Goal: Task Accomplishment & Management: Manage account settings

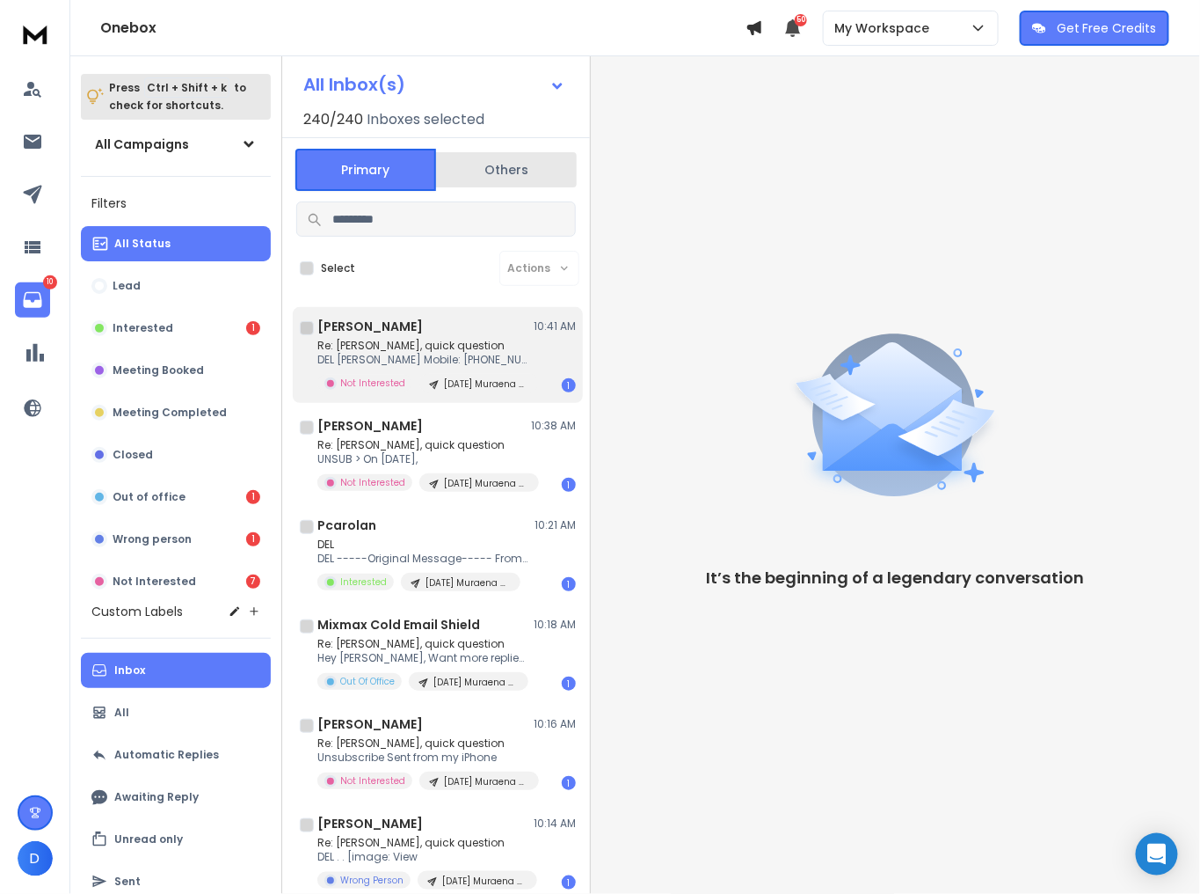
click at [443, 339] on p "Re: [PERSON_NAME], quick question" at bounding box center [422, 346] width 211 height 14
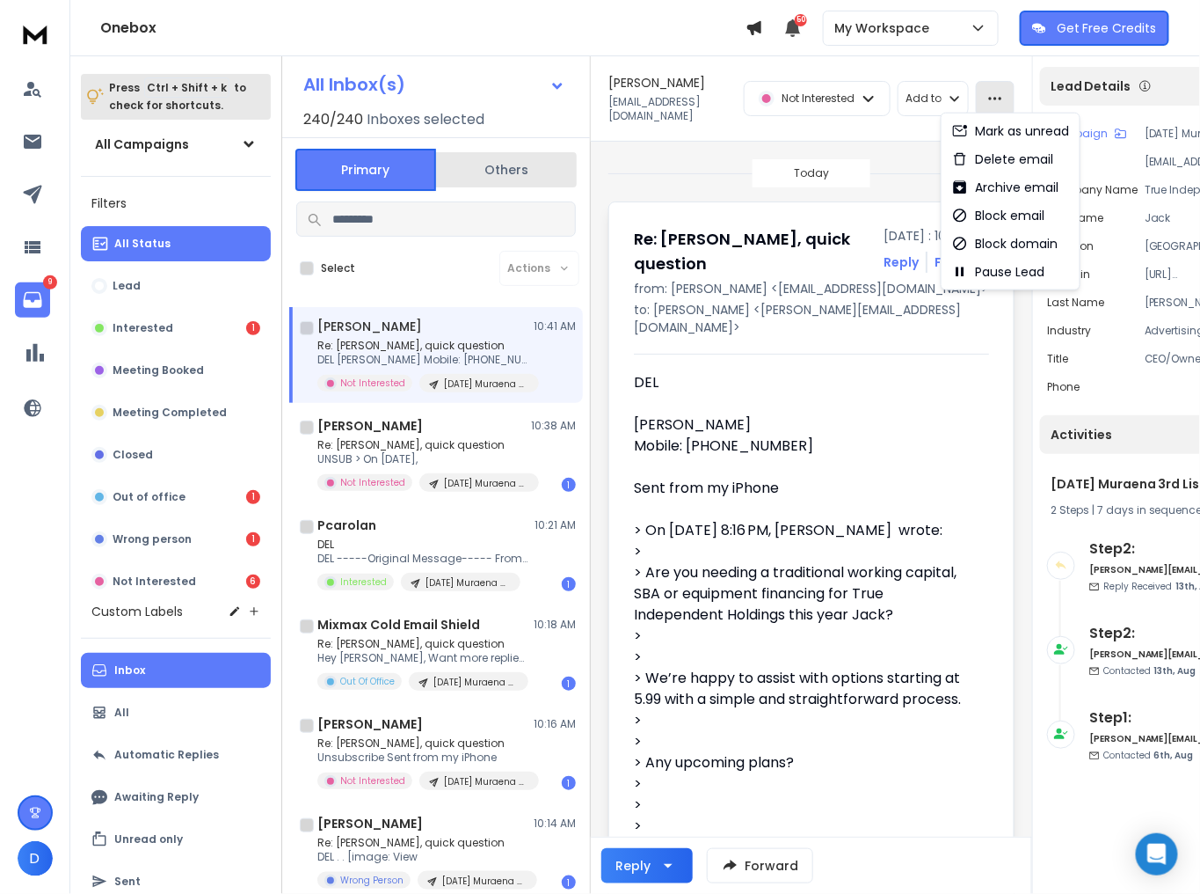
click at [1003, 95] on icon "button" at bounding box center [996, 99] width 16 height 16
click at [1026, 208] on div "Block email" at bounding box center [998, 216] width 92 height 18
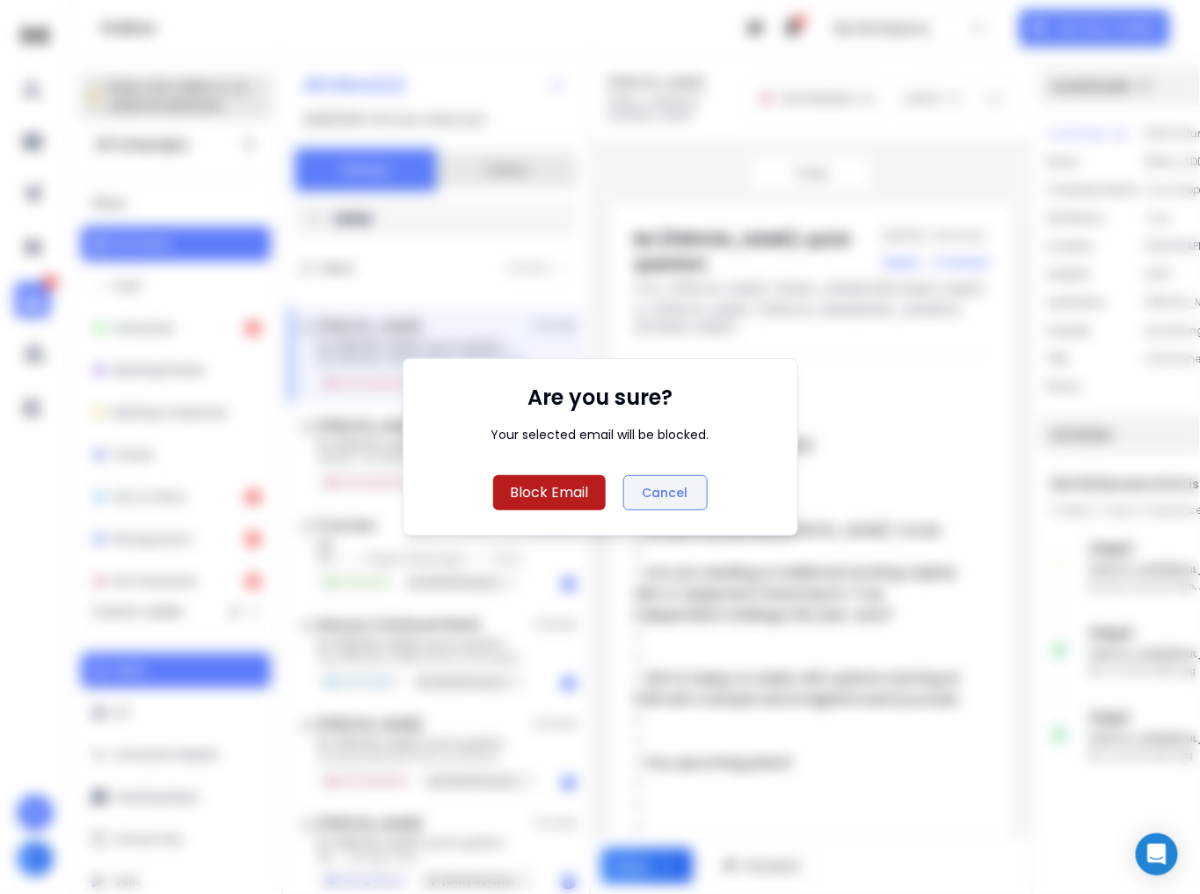
click at [590, 490] on button "Block Email" at bounding box center [549, 492] width 113 height 35
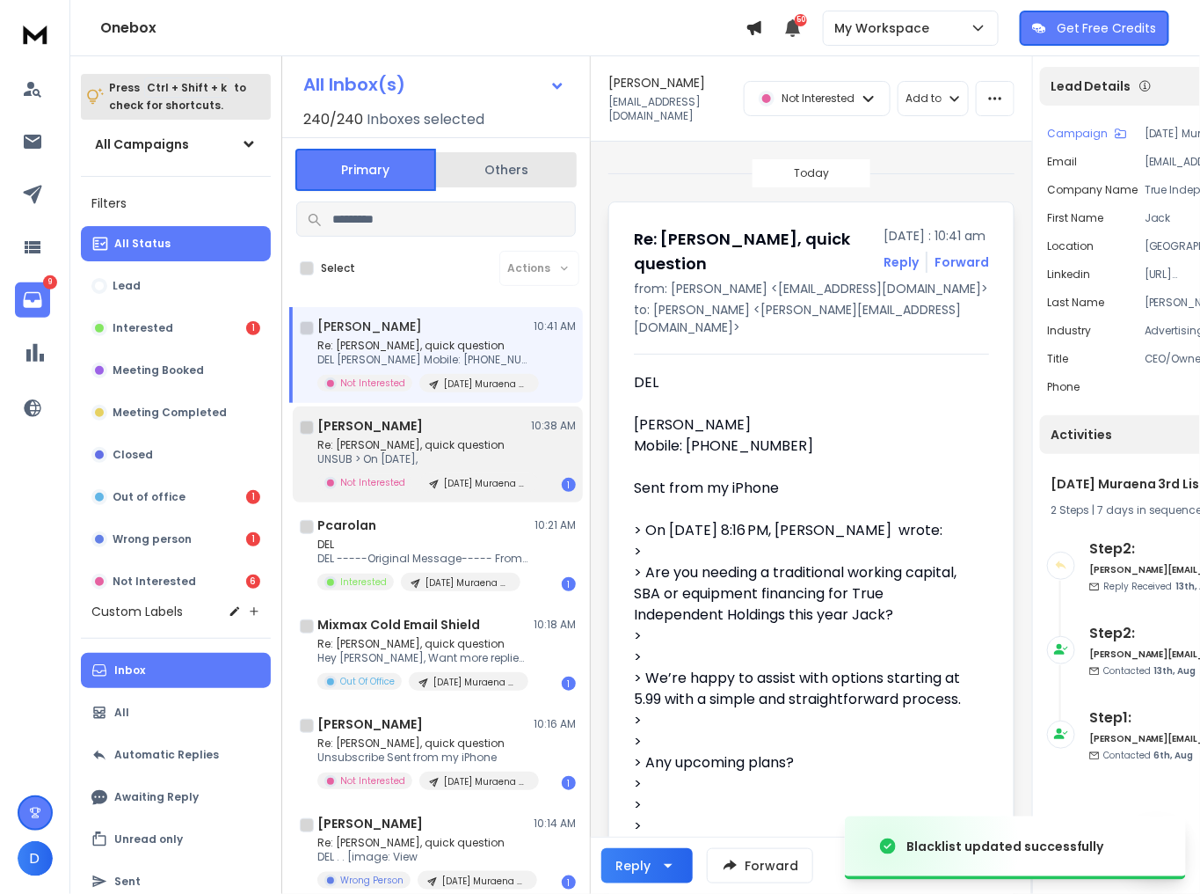
click at [511, 459] on p "UNSUB > On [DATE]," at bounding box center [422, 459] width 211 height 14
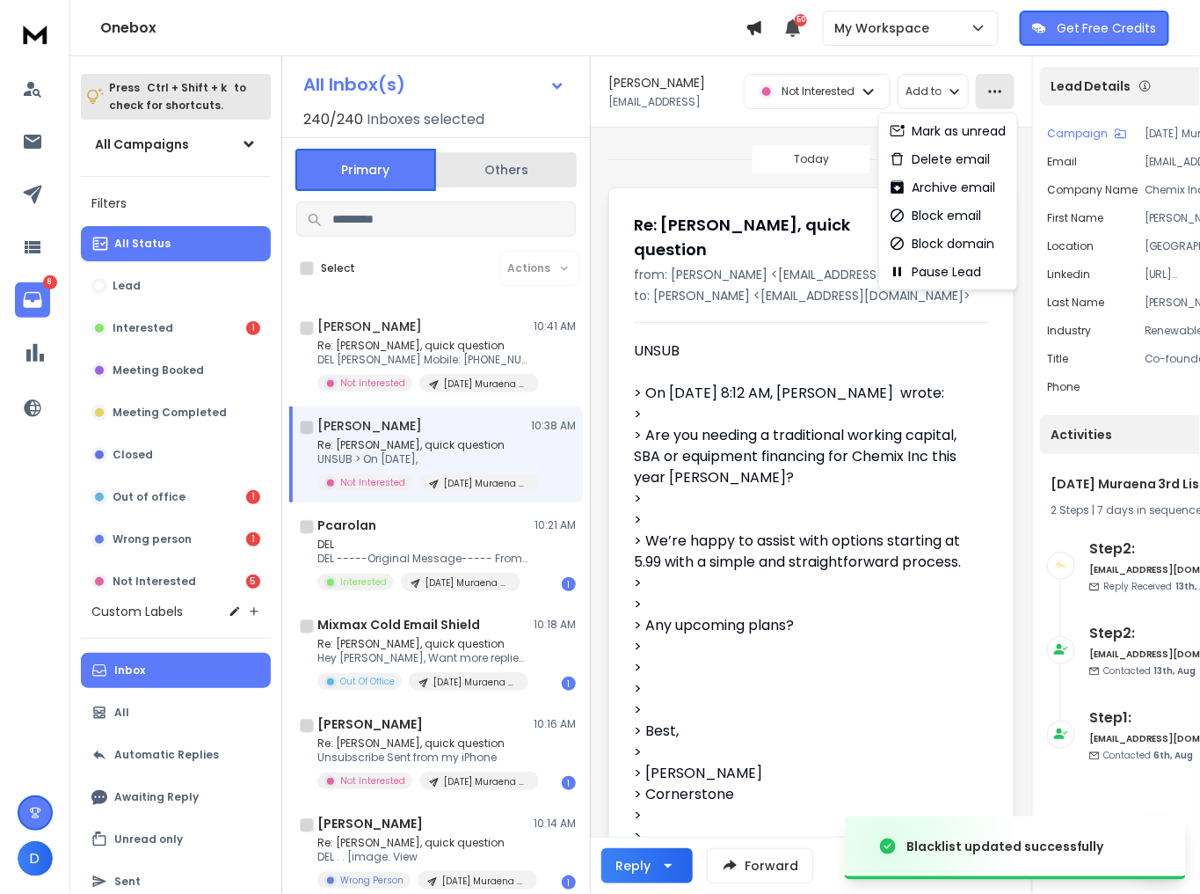
click at [1000, 98] on icon "button" at bounding box center [996, 92] width 16 height 16
click at [950, 216] on div "Block email" at bounding box center [936, 216] width 92 height 18
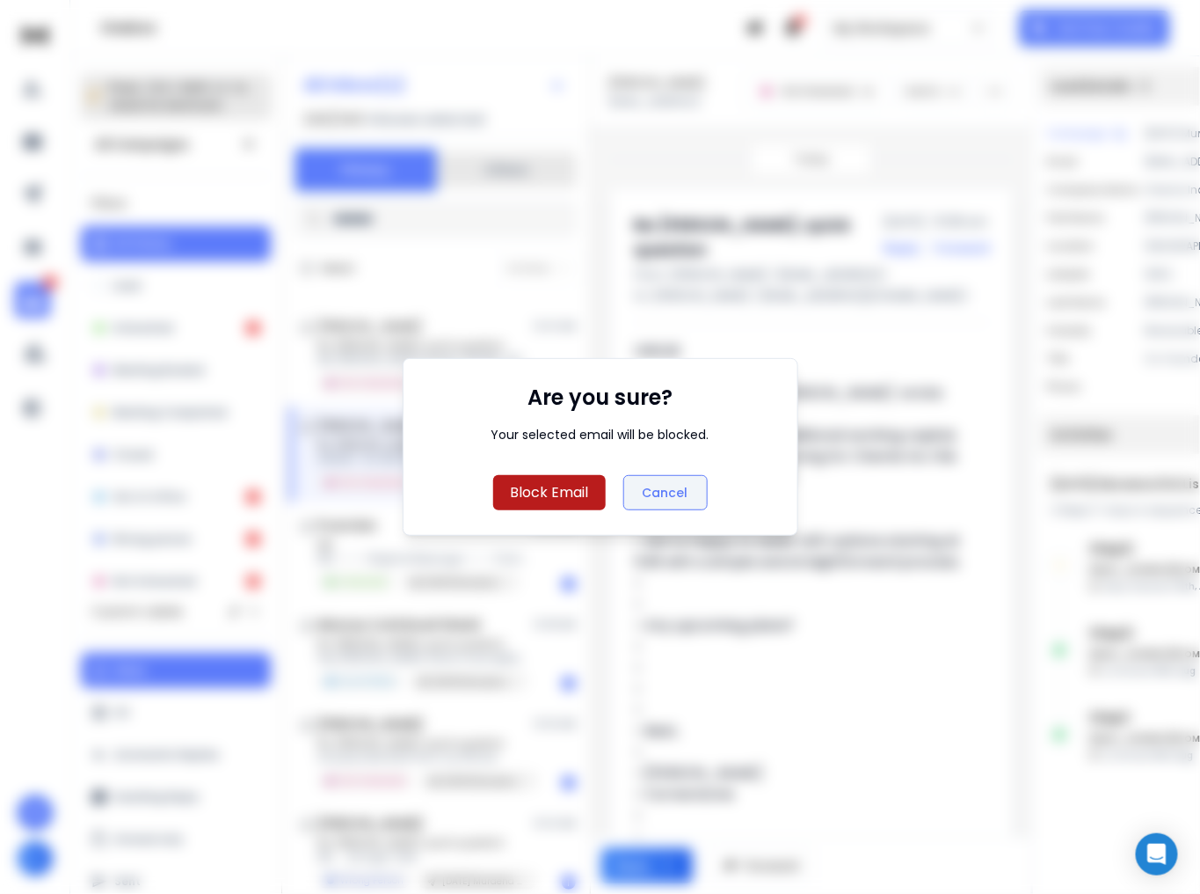
click at [576, 493] on button "Block Email" at bounding box center [549, 492] width 113 height 35
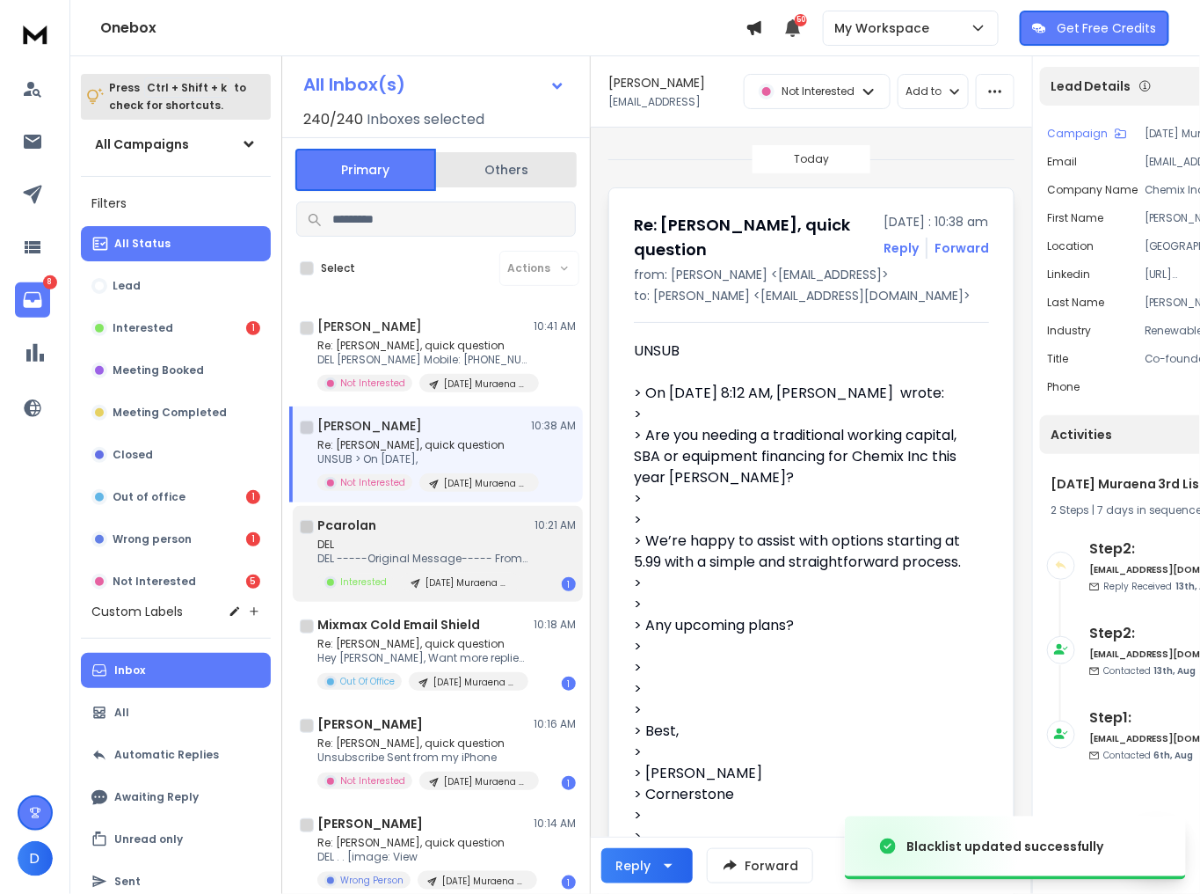
click at [494, 525] on div "Pcarolan 10:21 AM" at bounding box center [446, 525] width 259 height 18
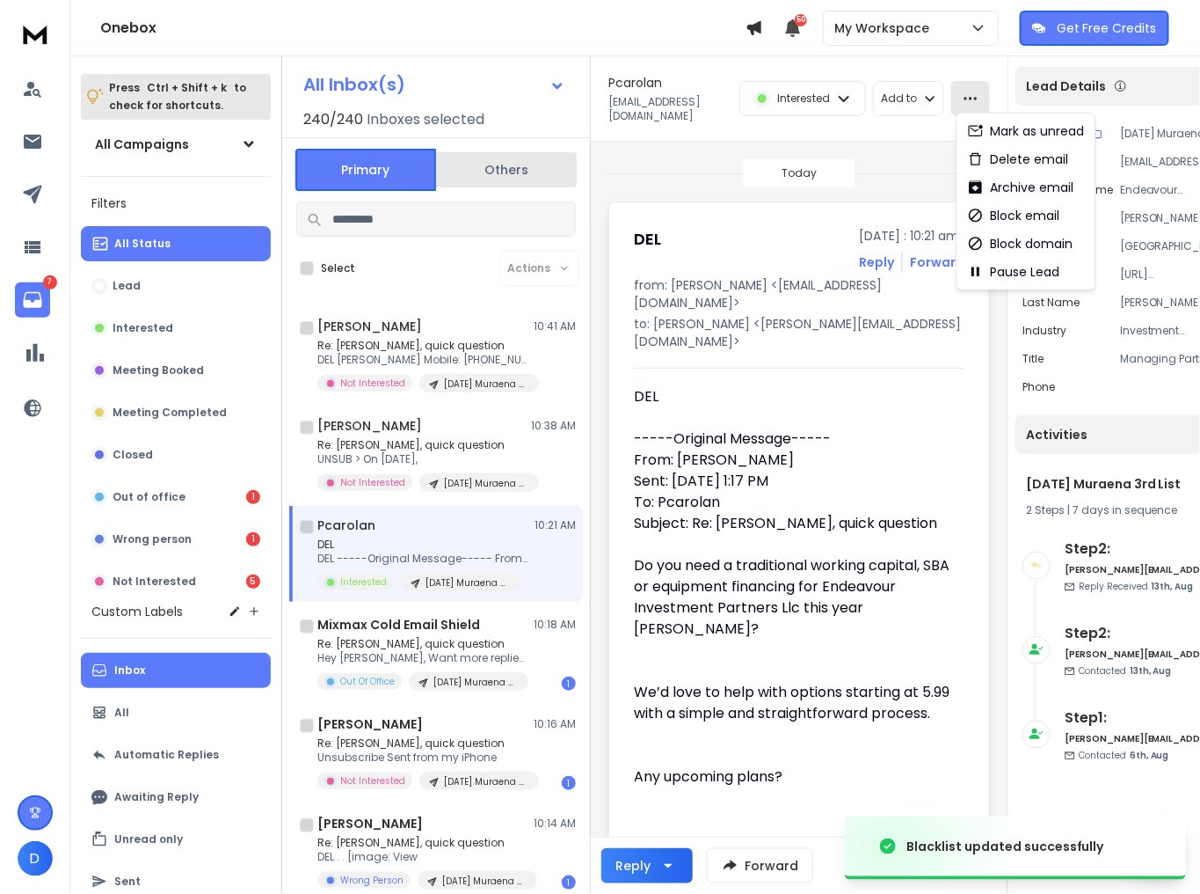
click at [979, 93] on icon "button" at bounding box center [971, 99] width 16 height 16
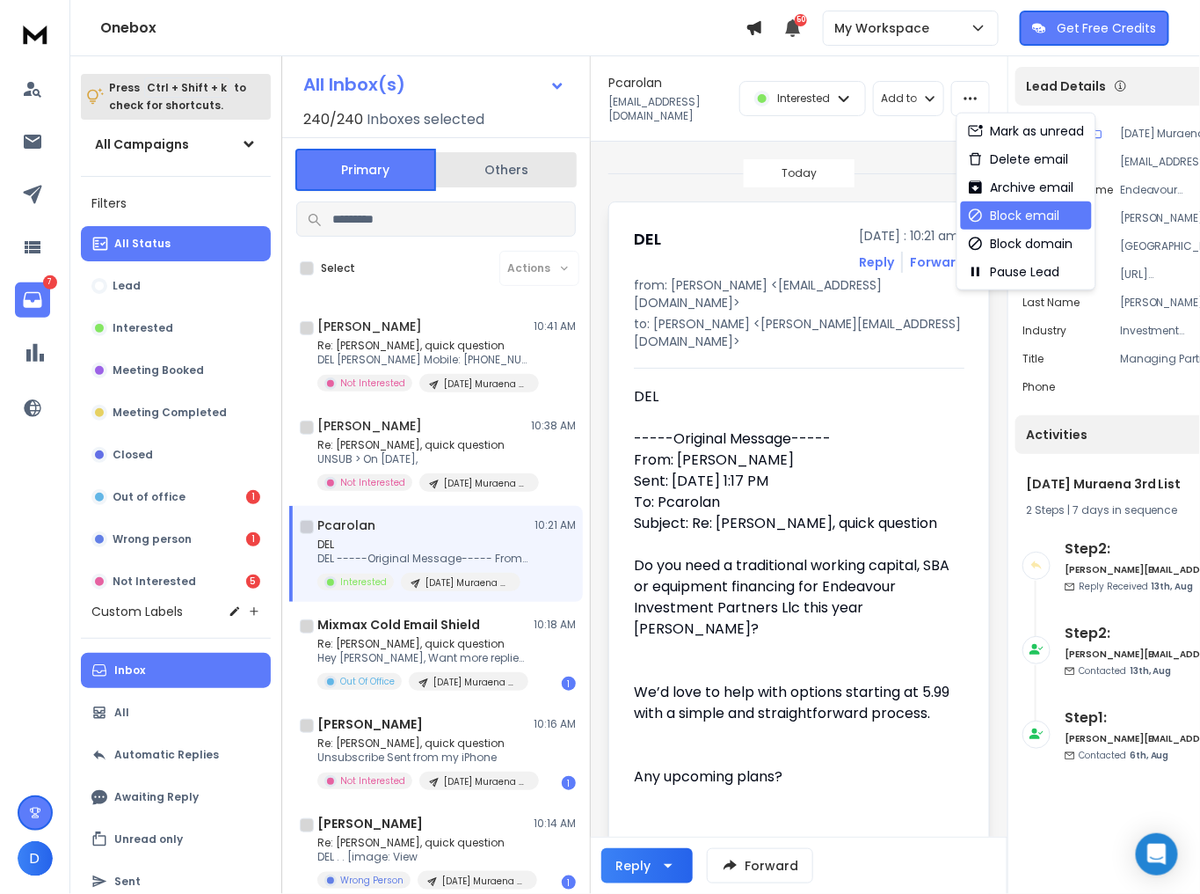
click at [1023, 216] on div "Block email" at bounding box center [1014, 216] width 92 height 18
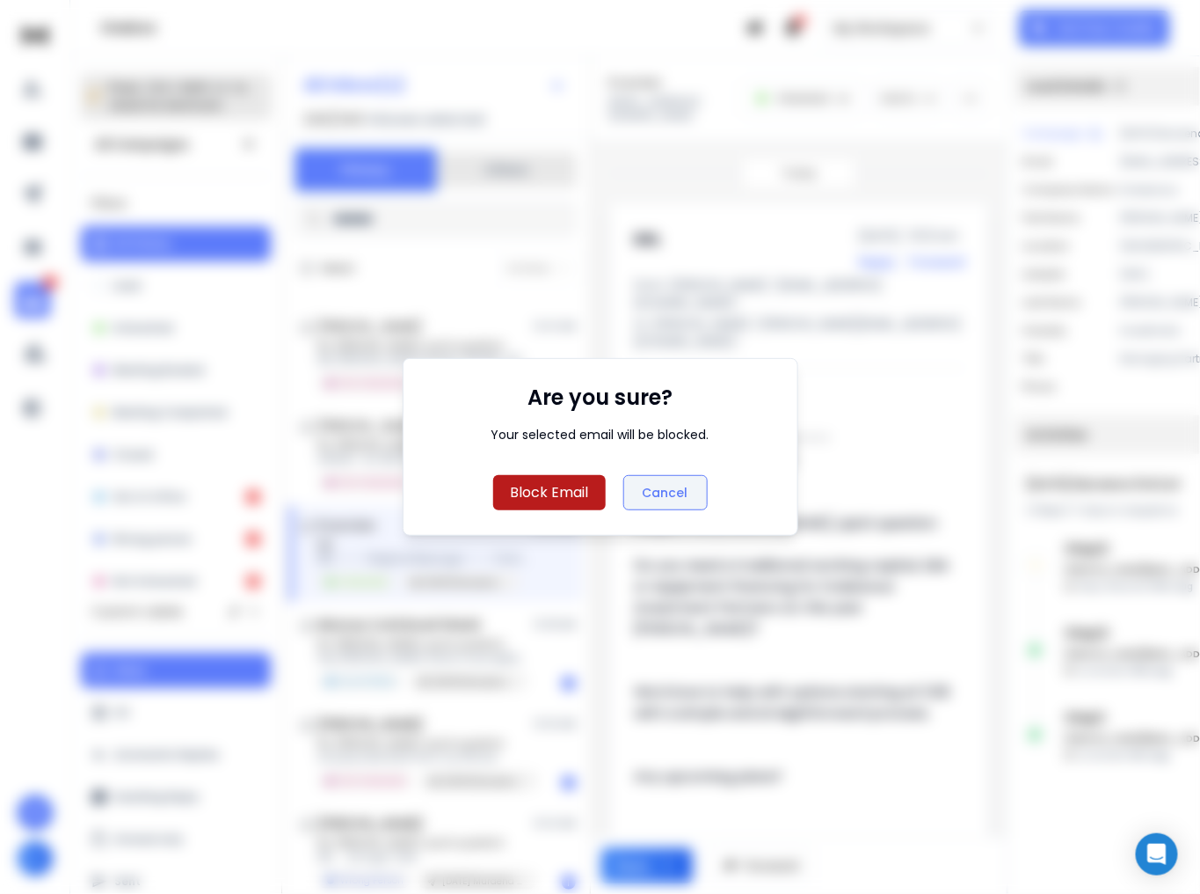
click at [552, 489] on button "Block Email" at bounding box center [549, 492] width 113 height 35
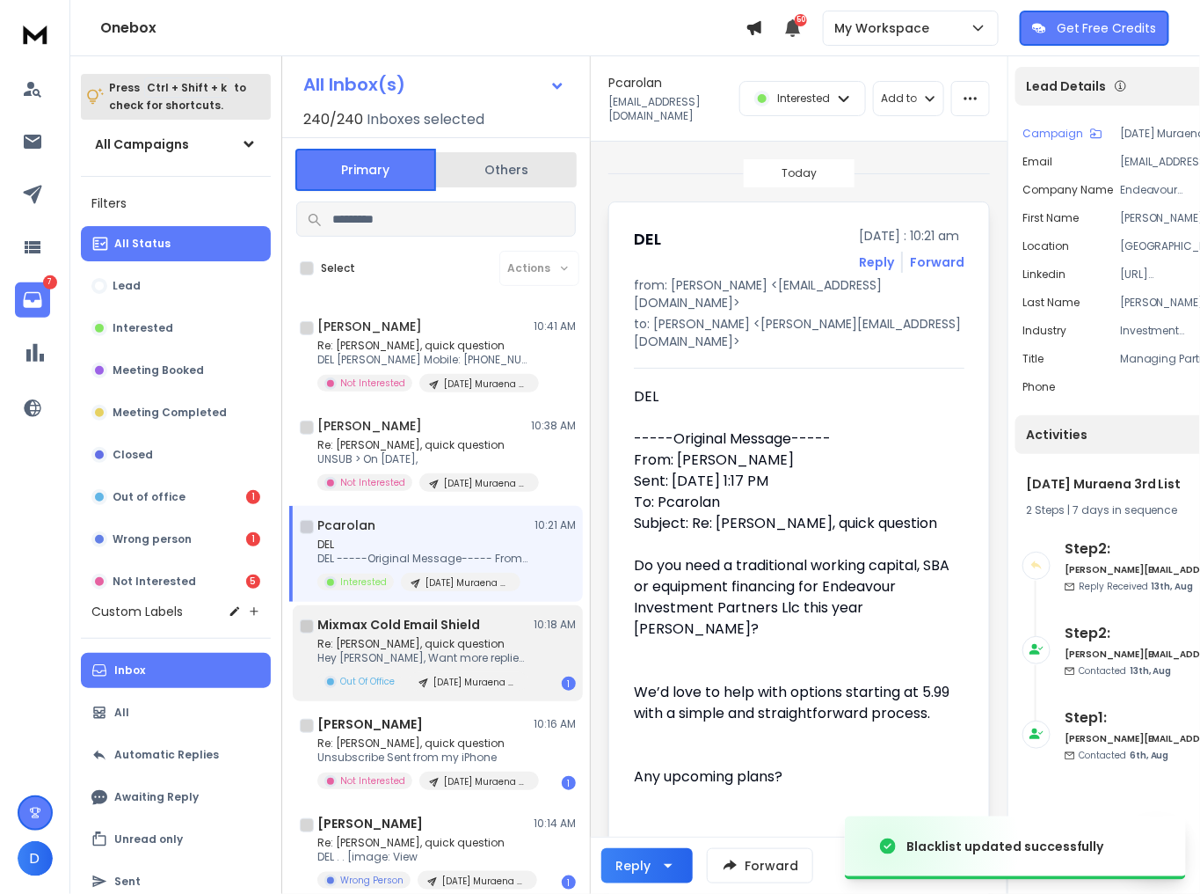
click at [428, 626] on h1 "Mixmax Cold Email Shield" at bounding box center [398, 625] width 163 height 18
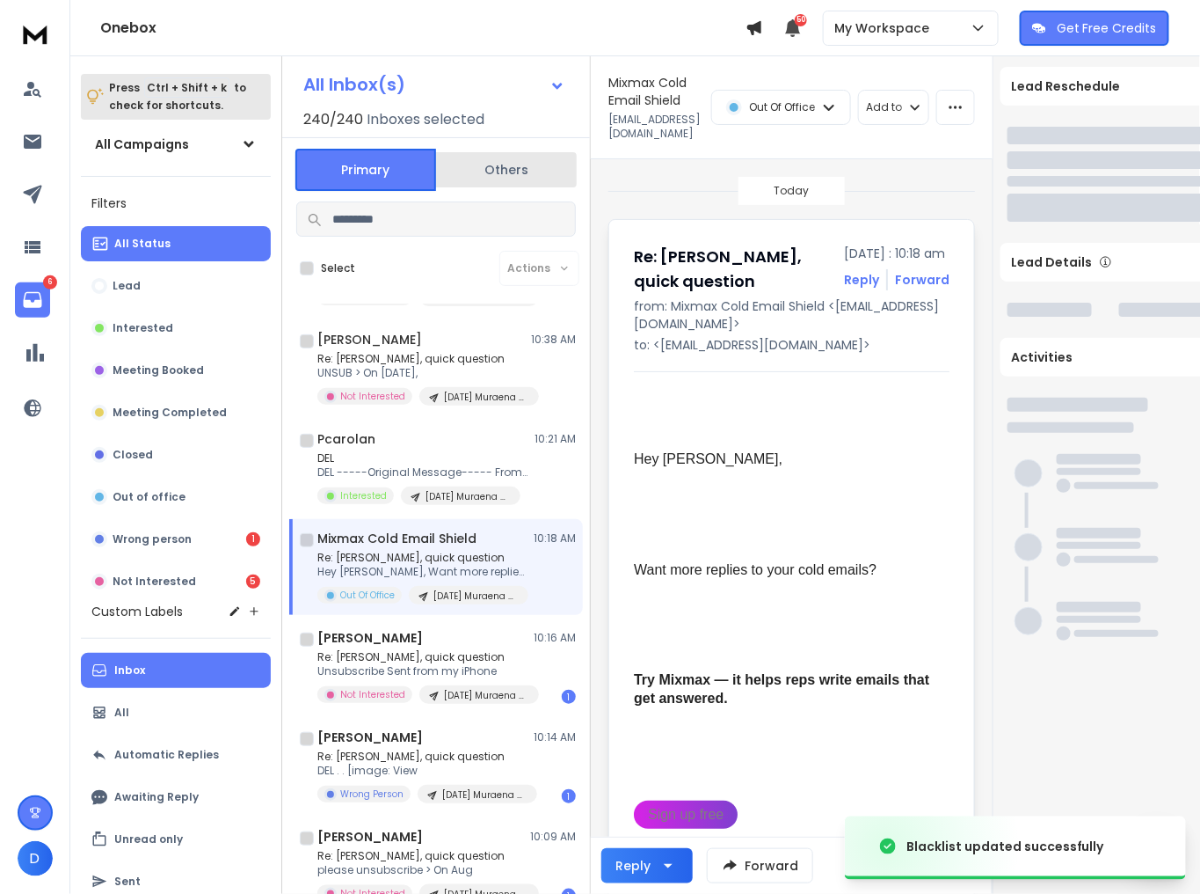
scroll to position [98, 0]
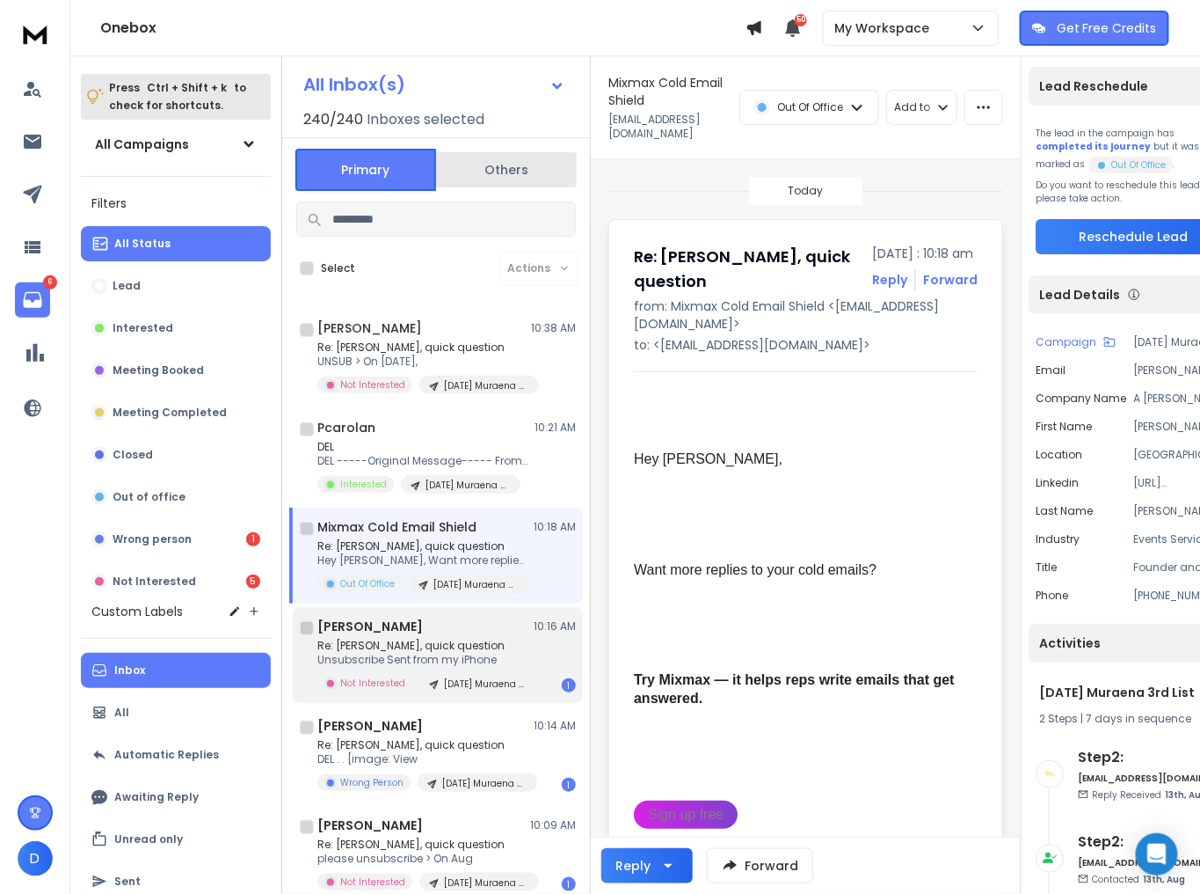
click at [449, 646] on p "Re: [PERSON_NAME], quick question" at bounding box center [422, 645] width 211 height 14
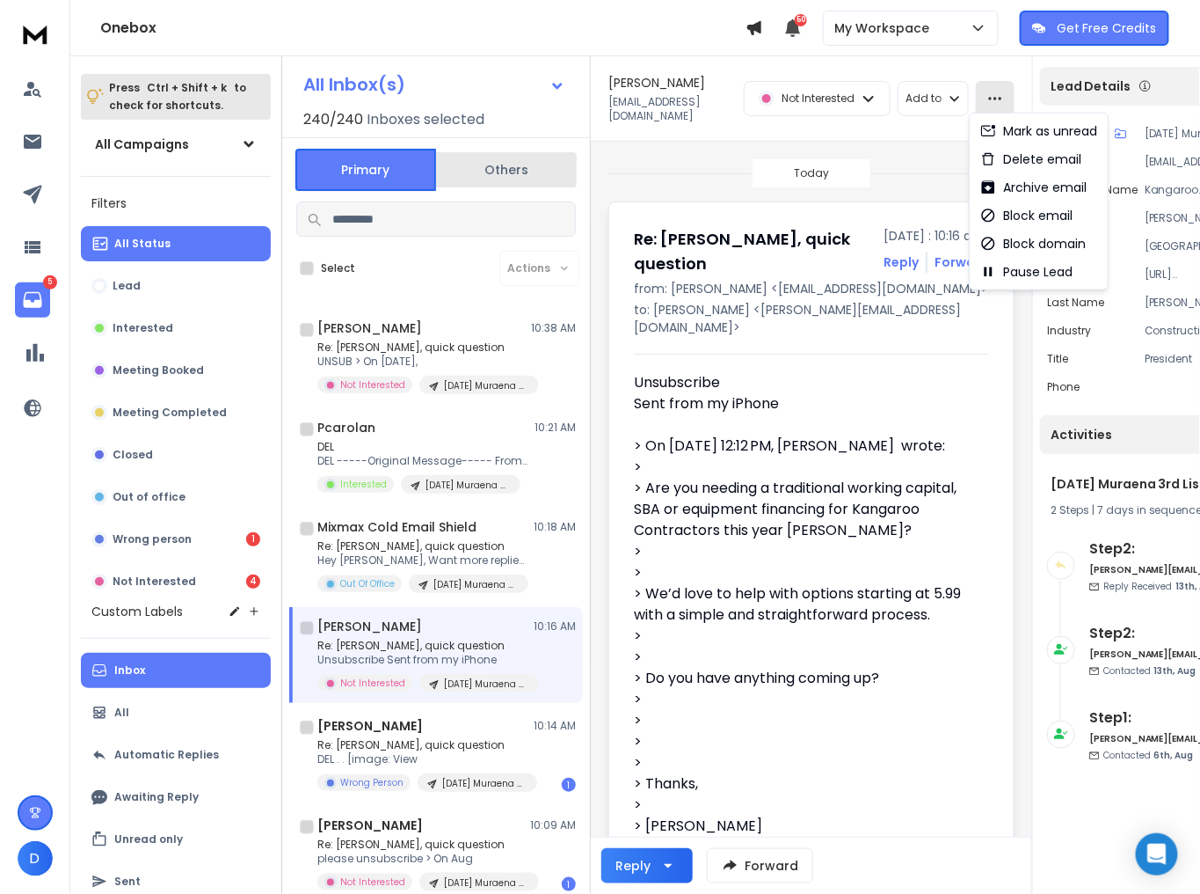
click at [1015, 90] on button "button" at bounding box center [995, 98] width 39 height 35
click at [1064, 207] on div "Block email" at bounding box center [1027, 216] width 92 height 18
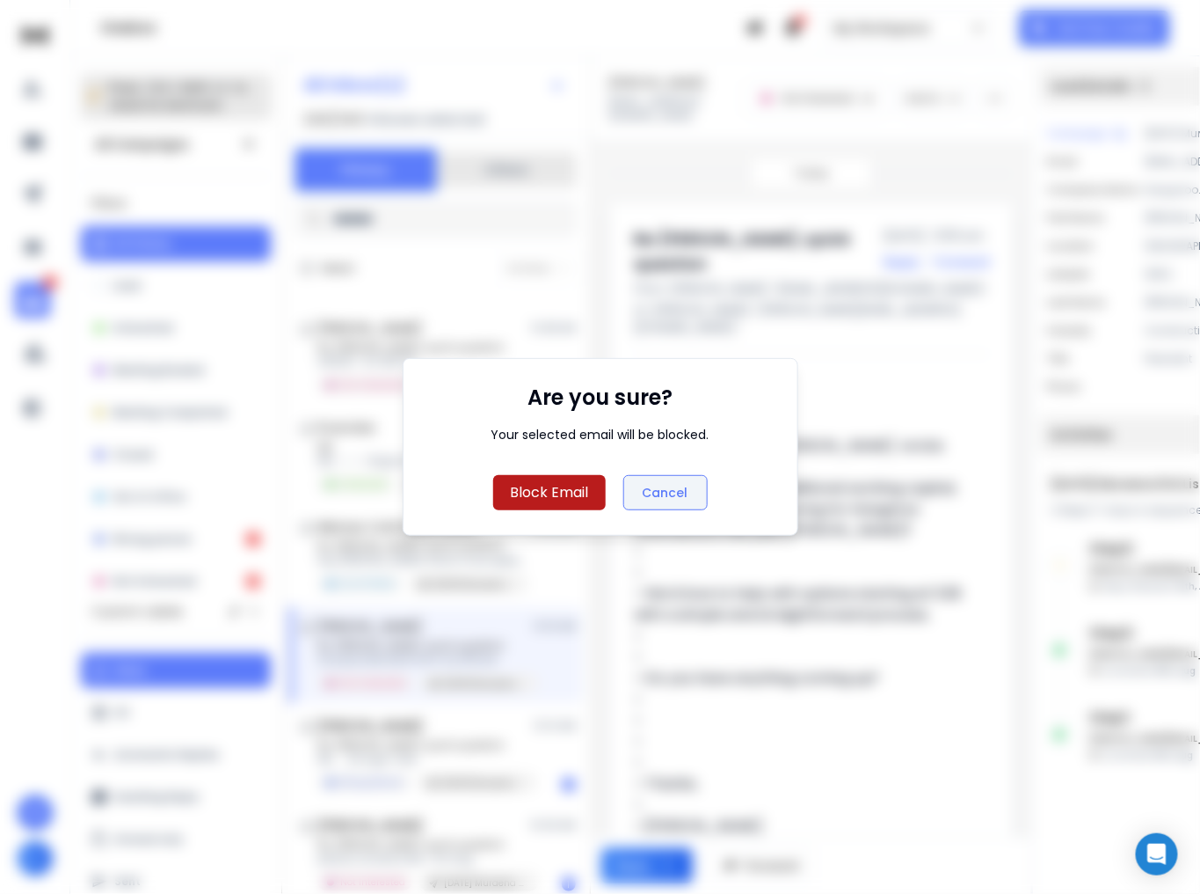
click at [521, 478] on button "Block Email" at bounding box center [549, 492] width 113 height 35
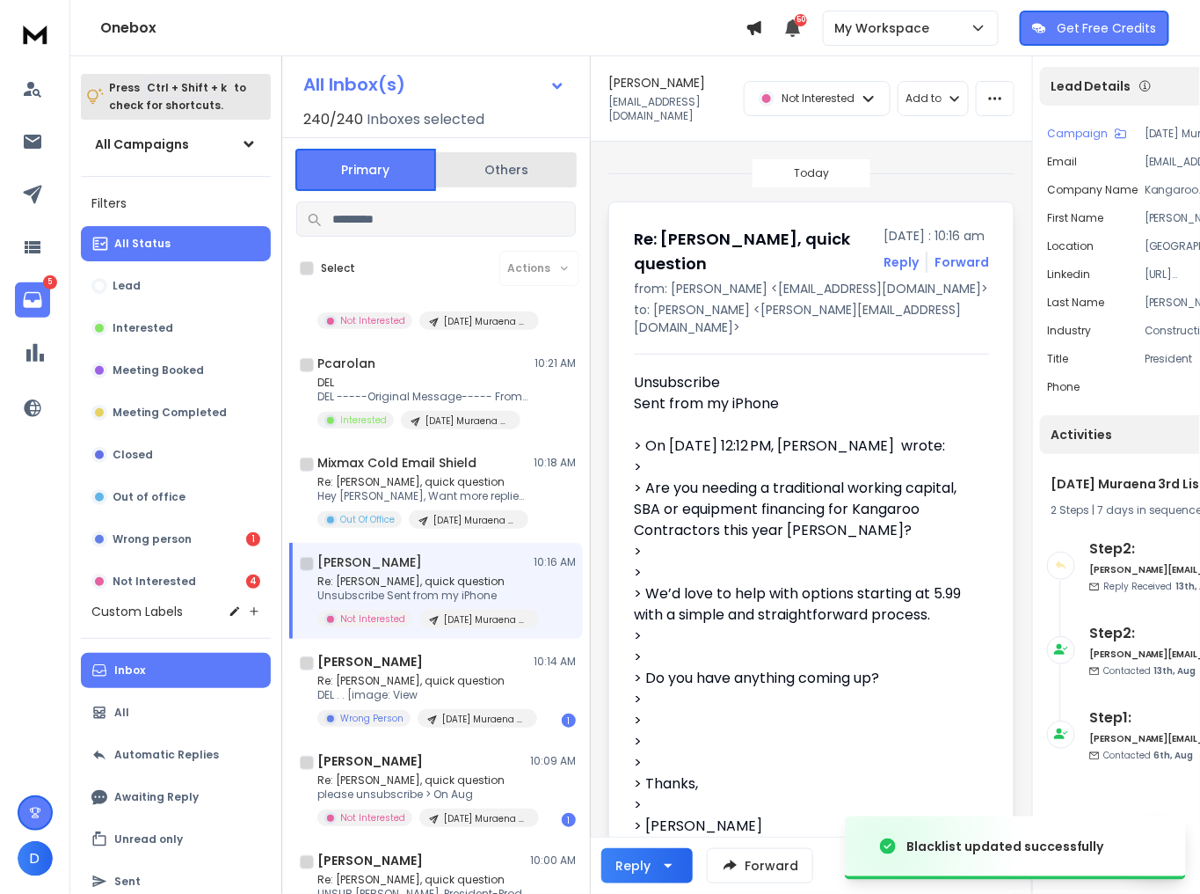
scroll to position [195, 0]
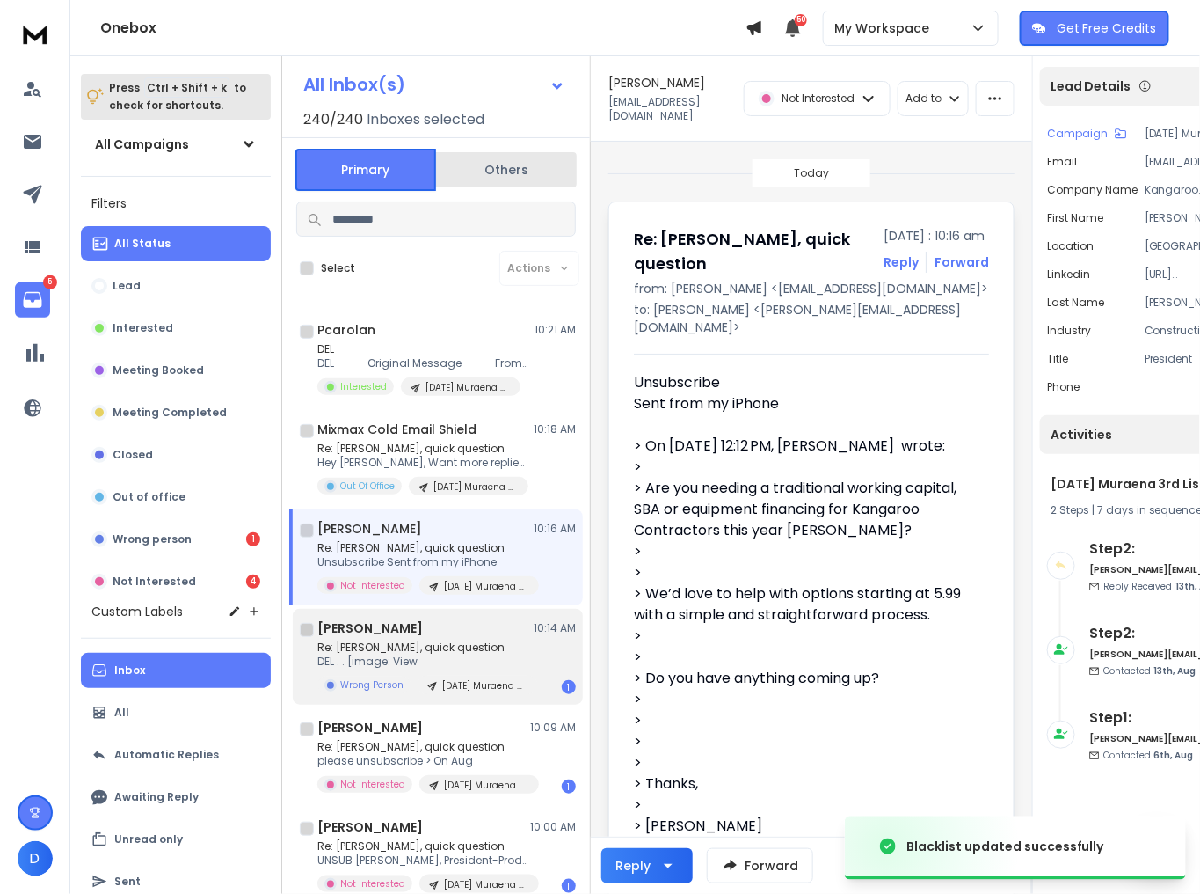
click at [436, 647] on p "Re: [PERSON_NAME], quick question" at bounding box center [422, 647] width 211 height 14
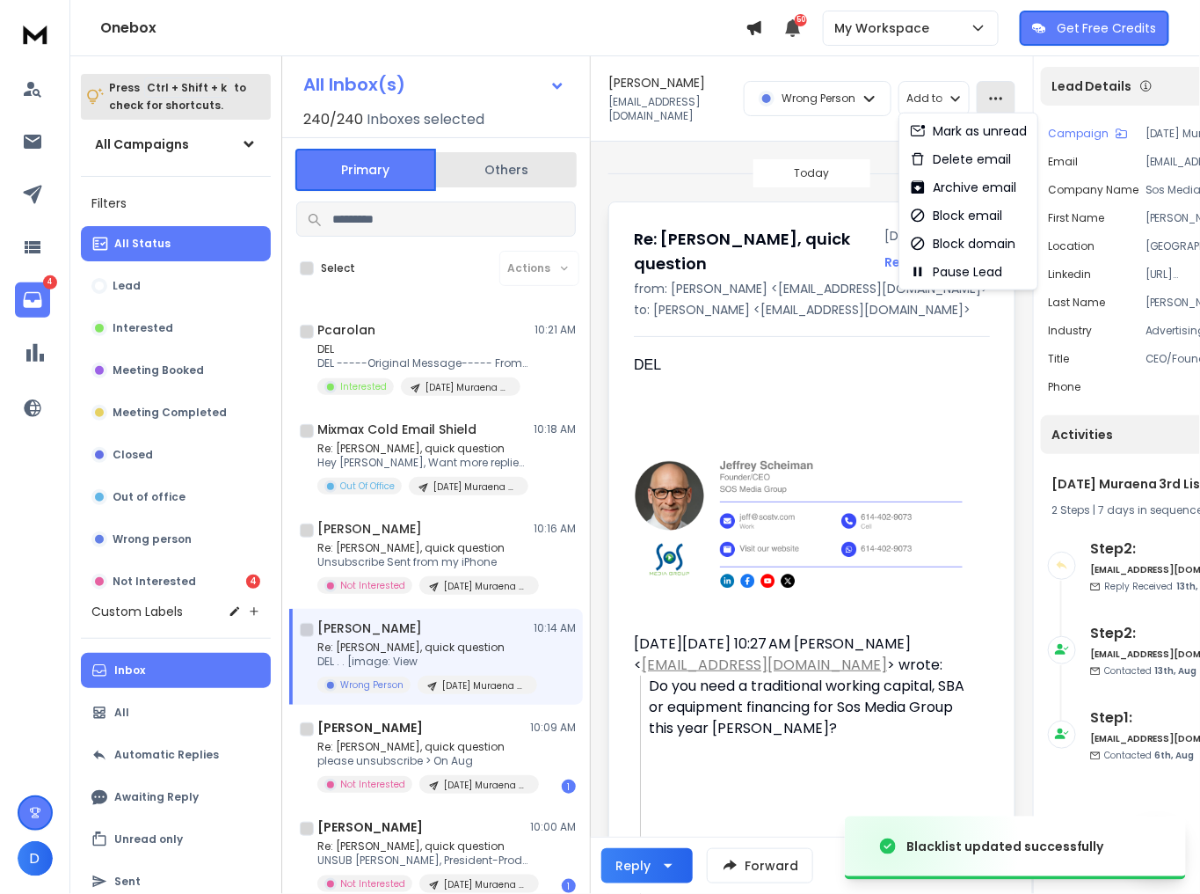
click at [1016, 100] on button "button" at bounding box center [996, 98] width 39 height 35
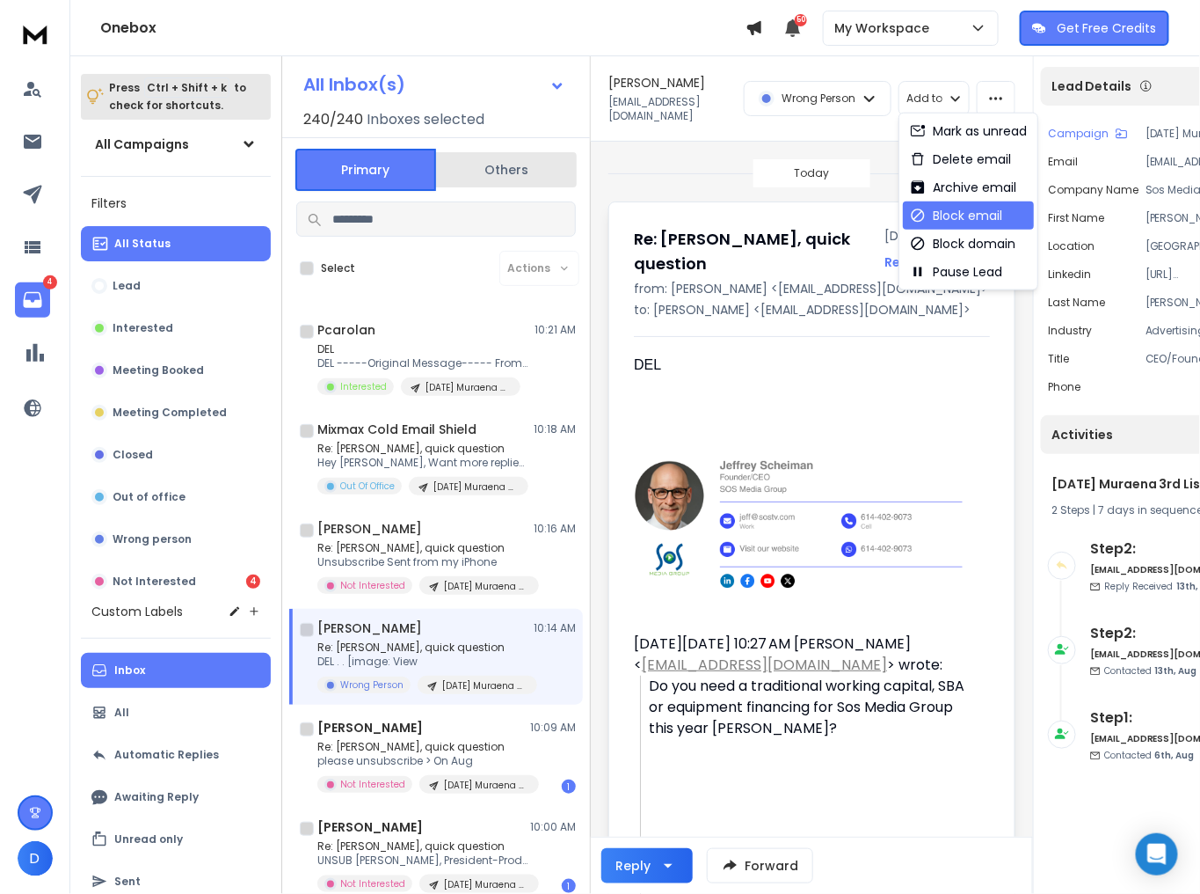
click at [997, 217] on div "Block email" at bounding box center [956, 216] width 92 height 18
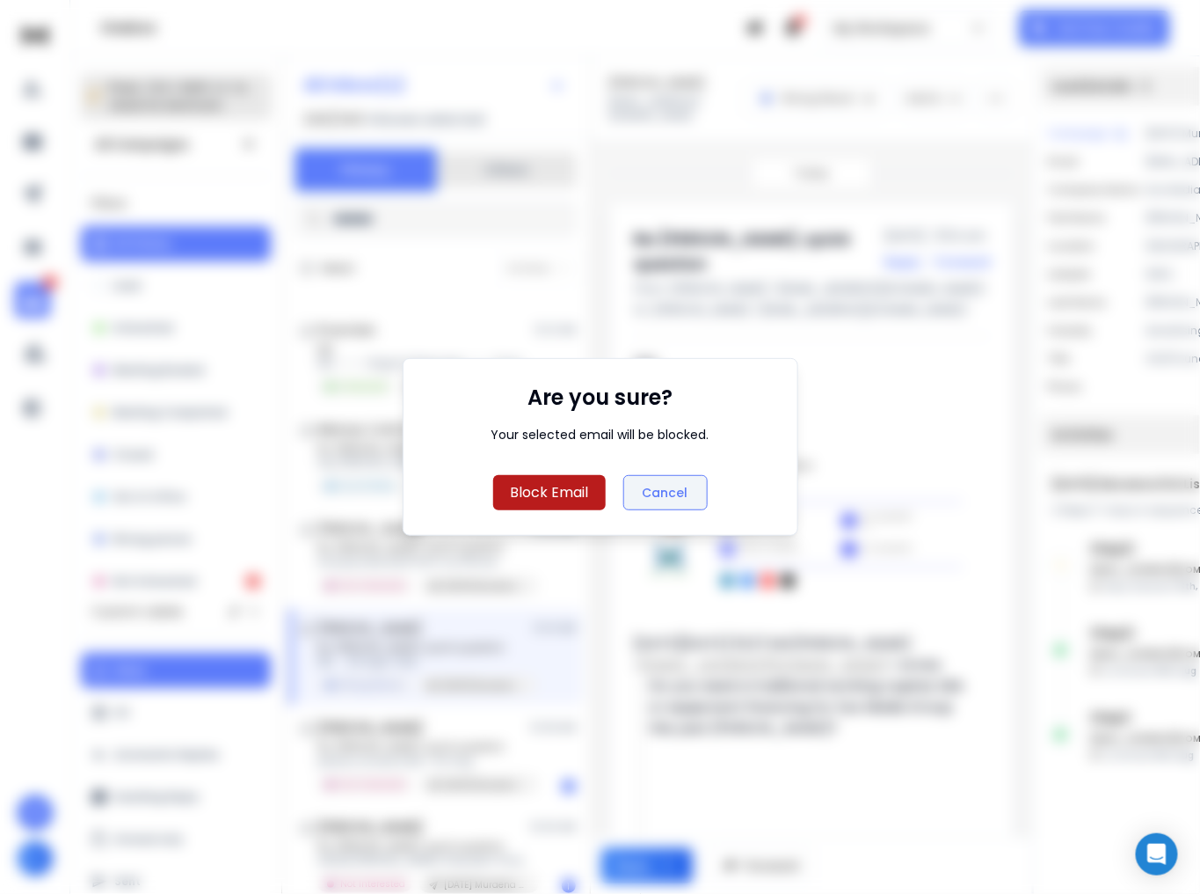
click at [529, 485] on button "Block Email" at bounding box center [549, 492] width 113 height 35
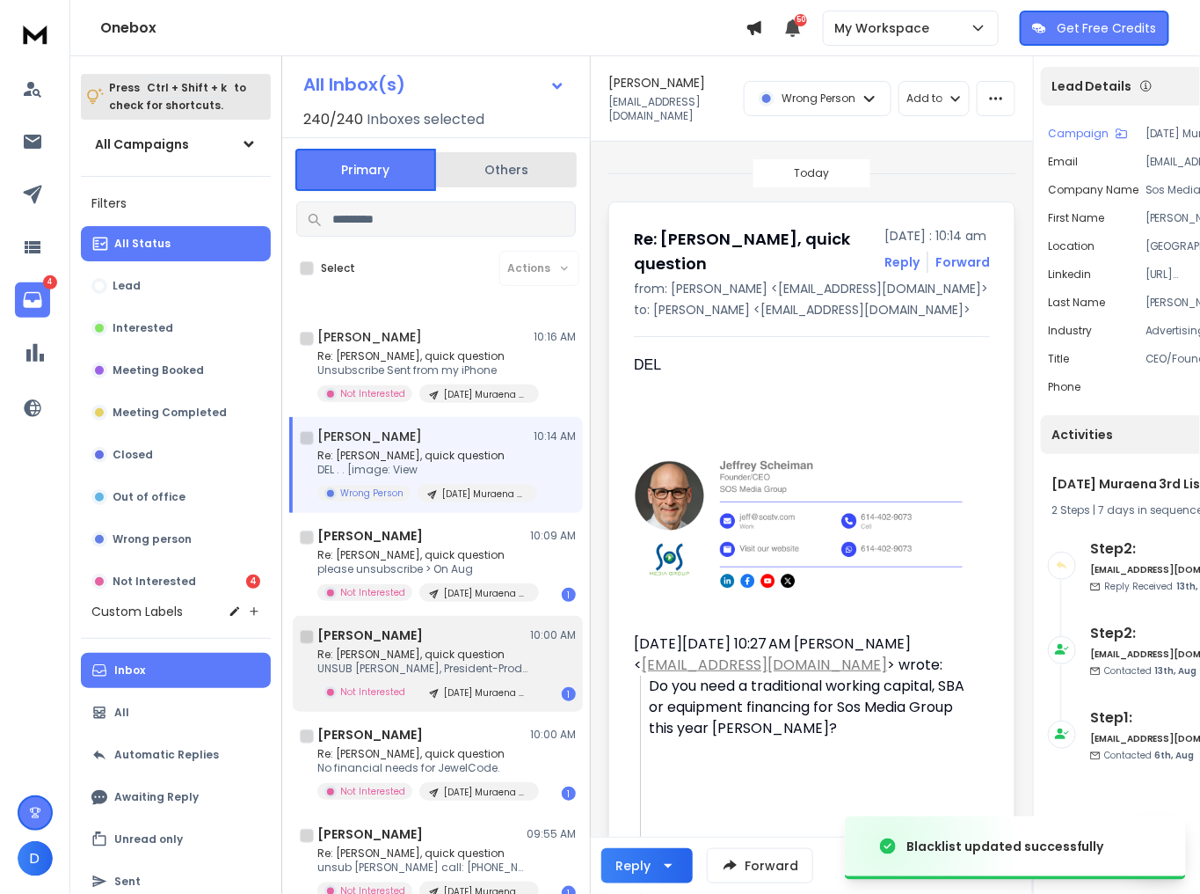
scroll to position [488, 0]
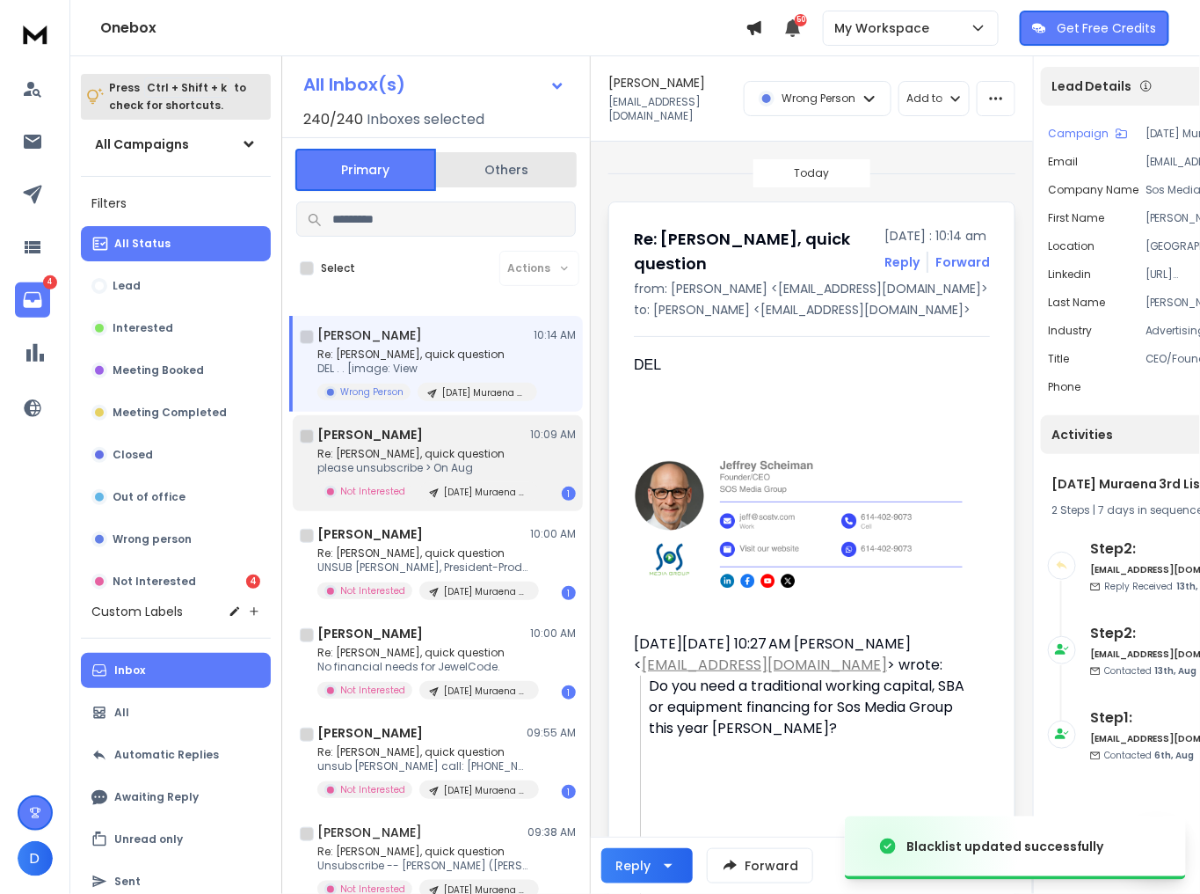
click at [515, 447] on p "Re: [PERSON_NAME], quick question" at bounding box center [422, 454] width 211 height 14
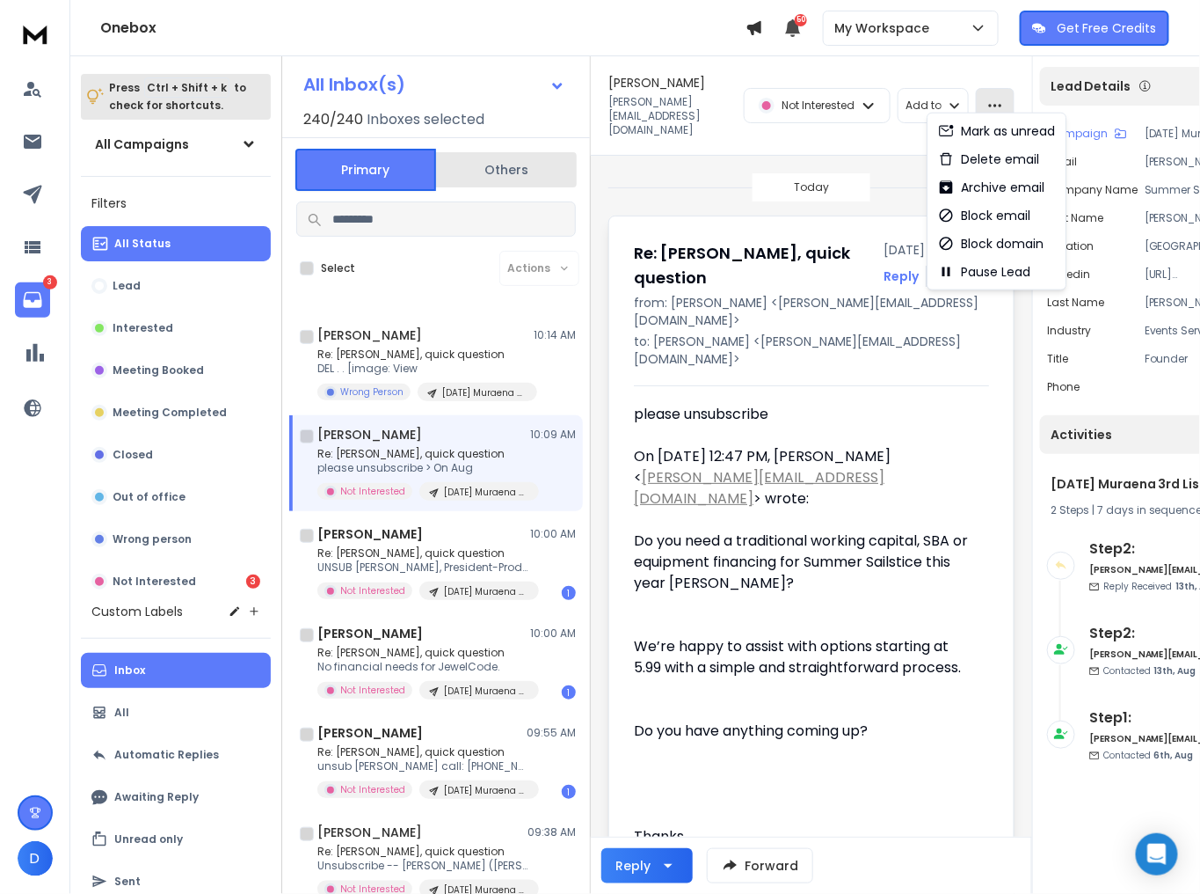
click at [1003, 98] on icon "button" at bounding box center [996, 106] width 16 height 16
click at [1015, 215] on div "Block email" at bounding box center [984, 216] width 92 height 18
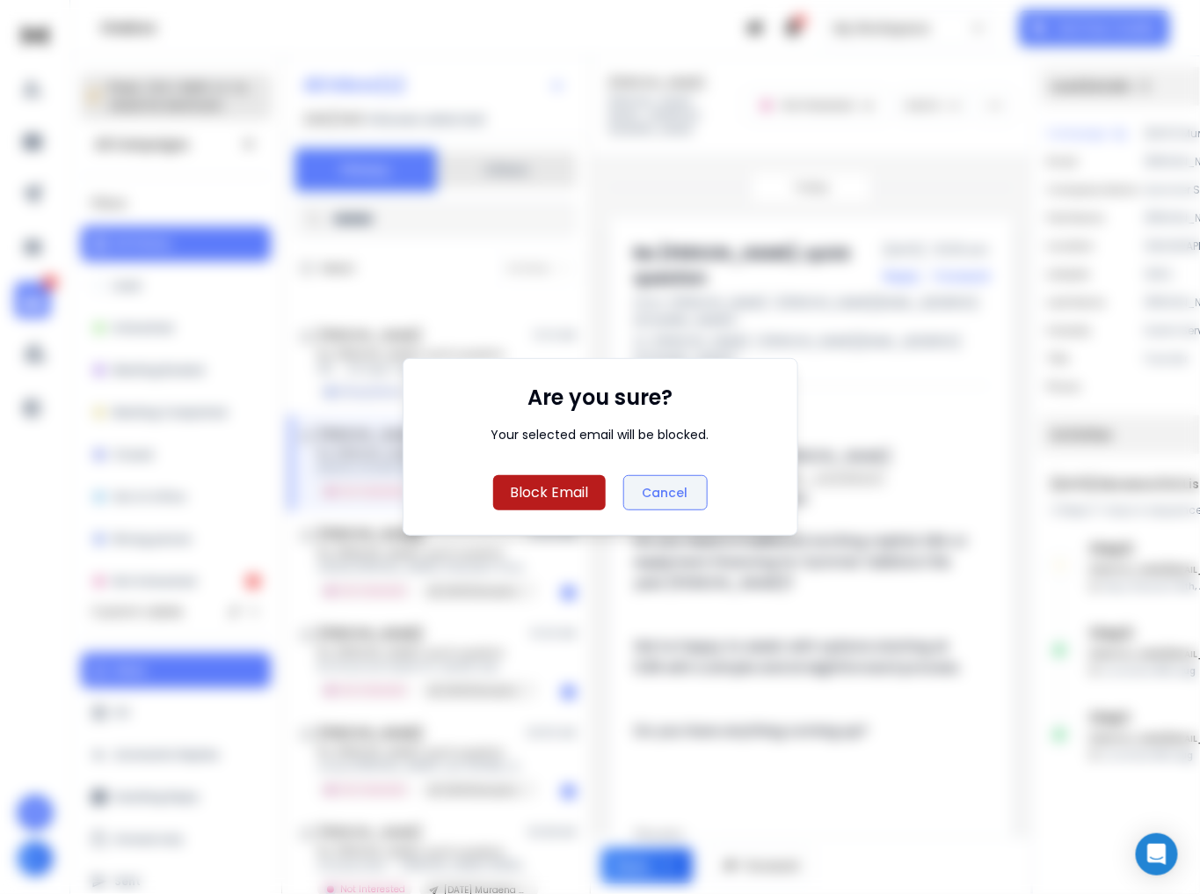
click at [567, 486] on button "Block Email" at bounding box center [549, 492] width 113 height 35
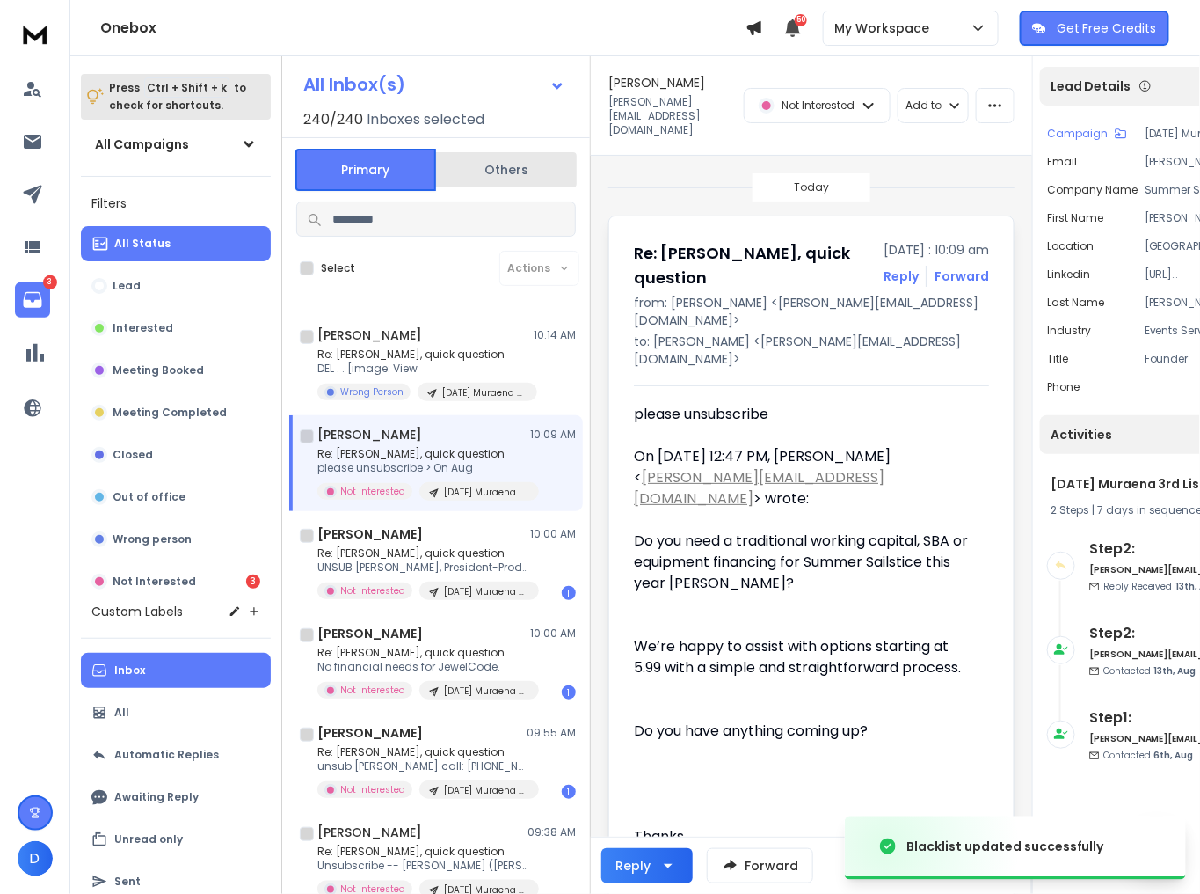
scroll to position [586, 0]
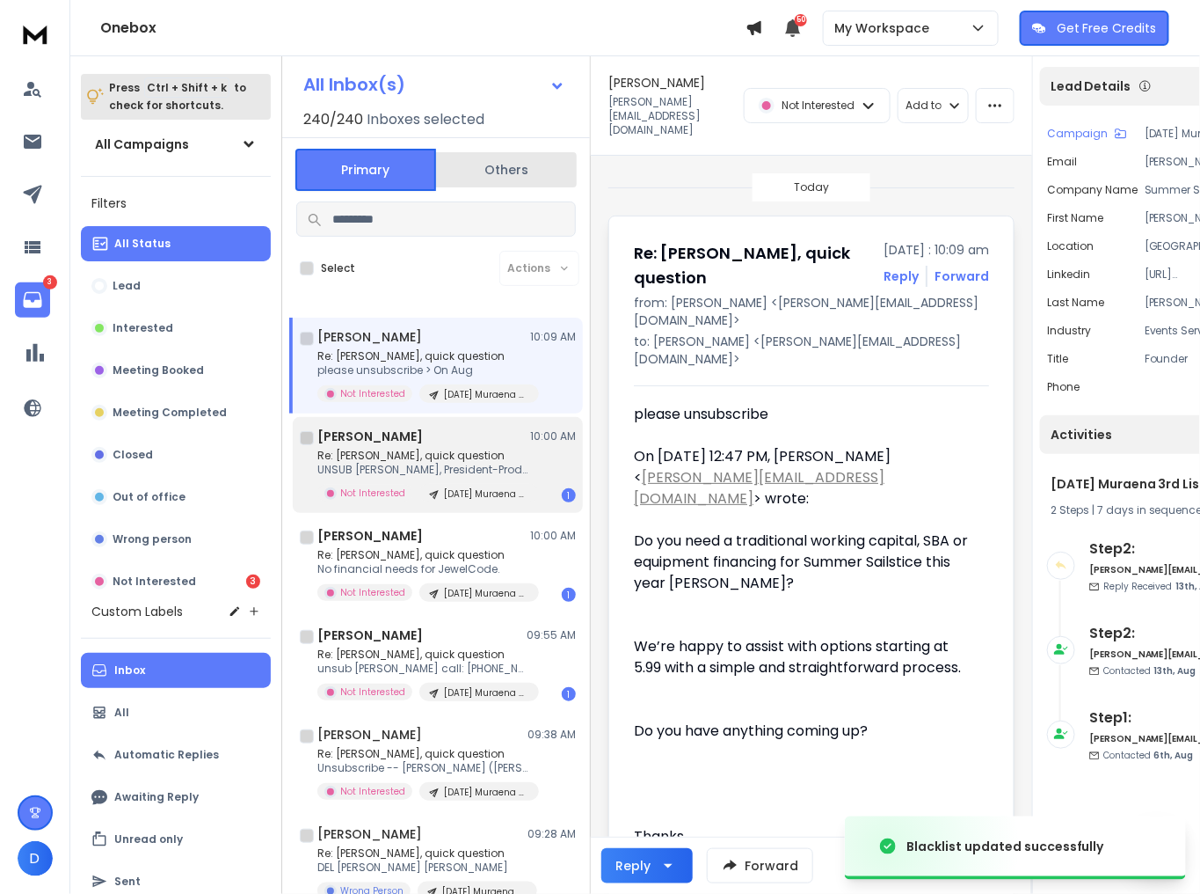
click at [503, 450] on p "Re: [PERSON_NAME], quick question" at bounding box center [422, 456] width 211 height 14
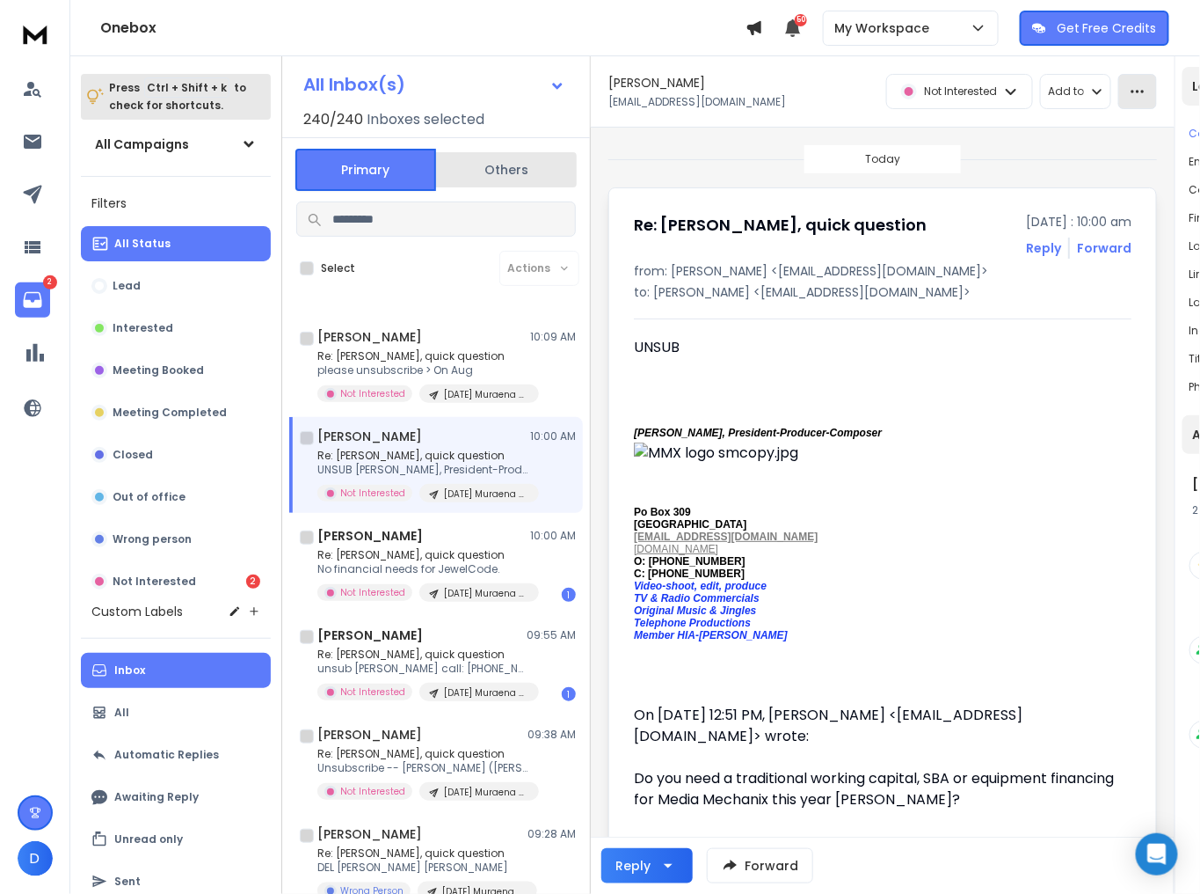
click at [1135, 84] on icon "button" at bounding box center [1138, 92] width 16 height 16
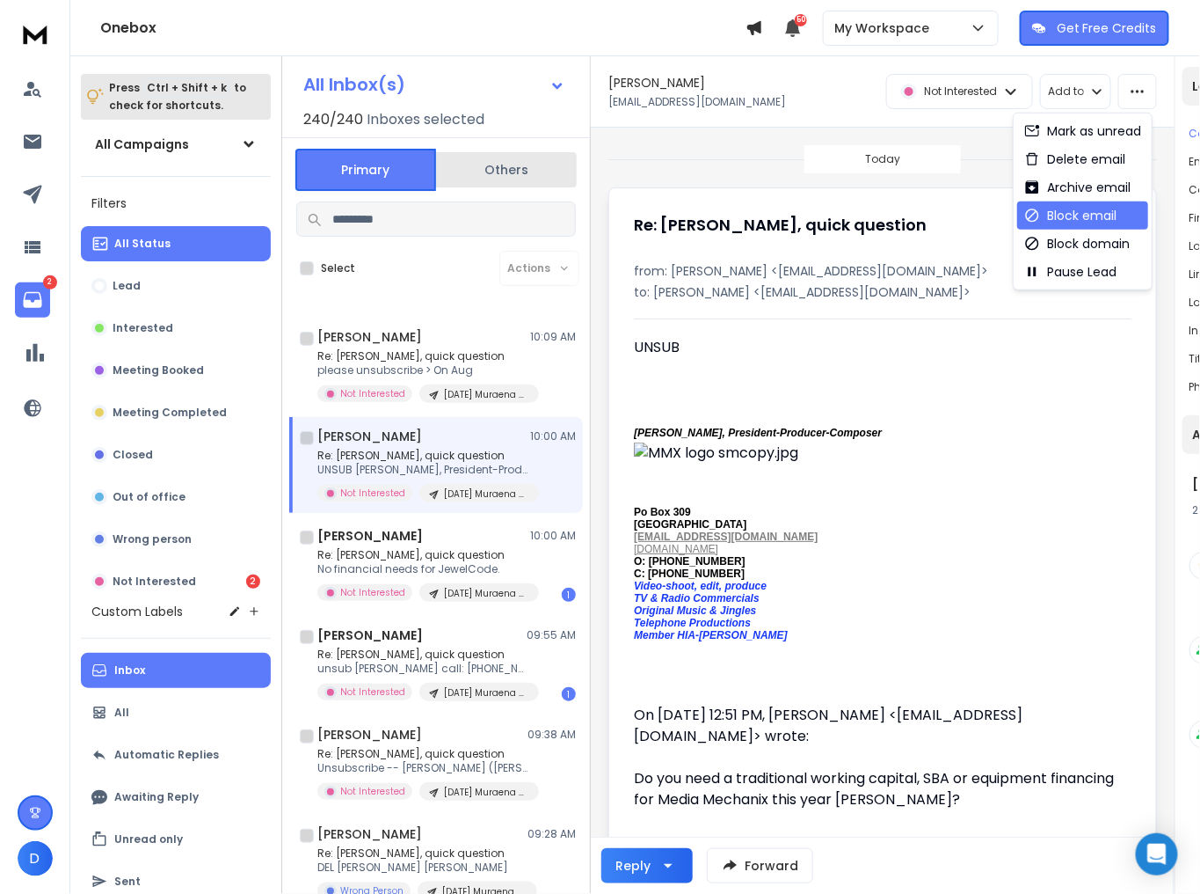
click at [1068, 208] on div "Block email" at bounding box center [1071, 216] width 92 height 18
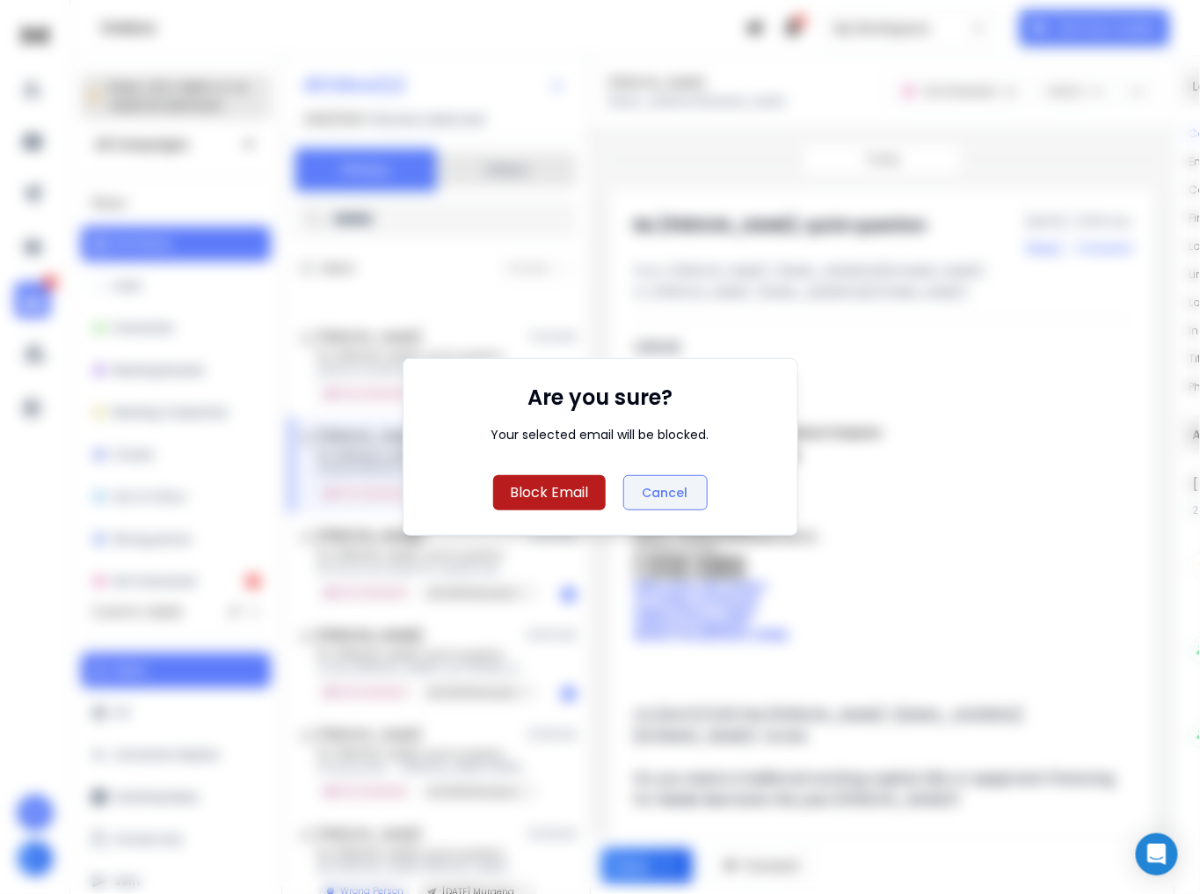
click at [554, 493] on button "Block Email" at bounding box center [549, 492] width 113 height 35
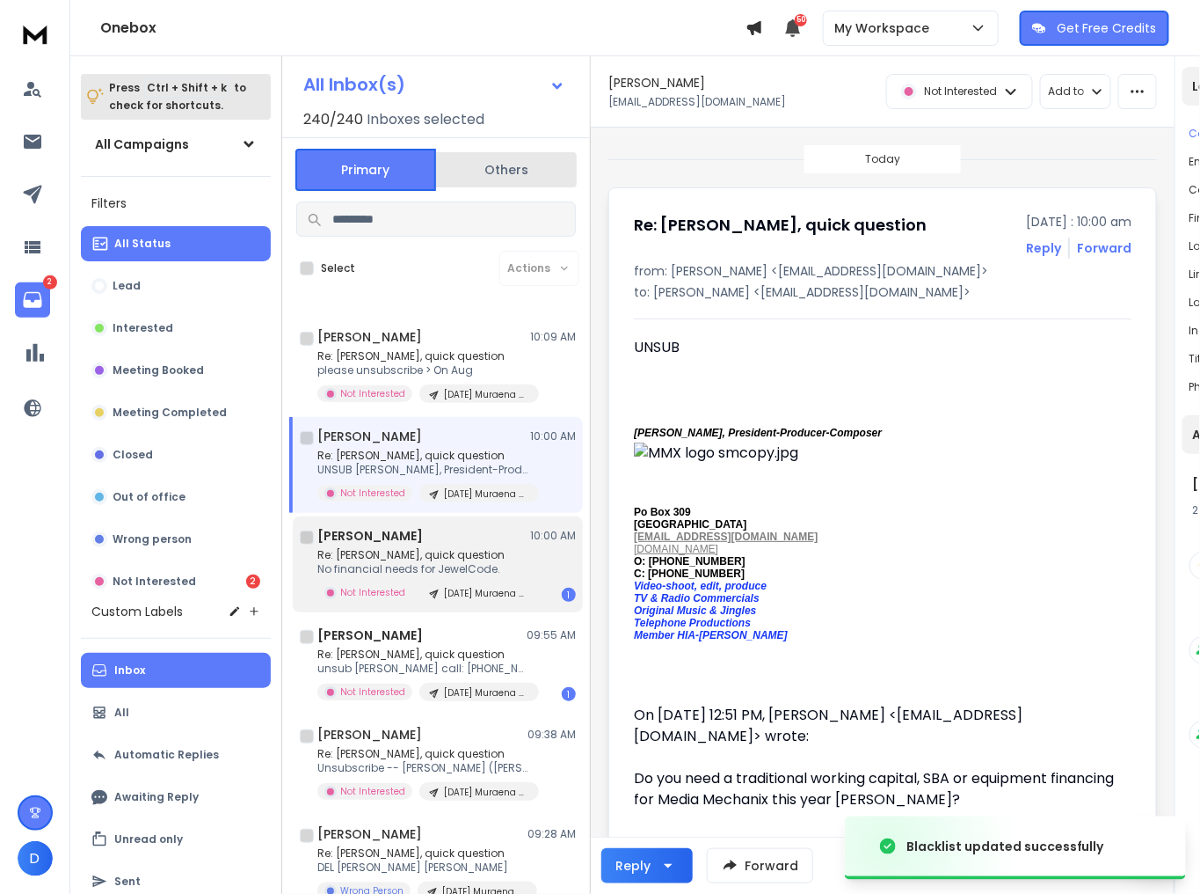
click at [514, 548] on p "Re: [PERSON_NAME], quick question" at bounding box center [422, 555] width 211 height 14
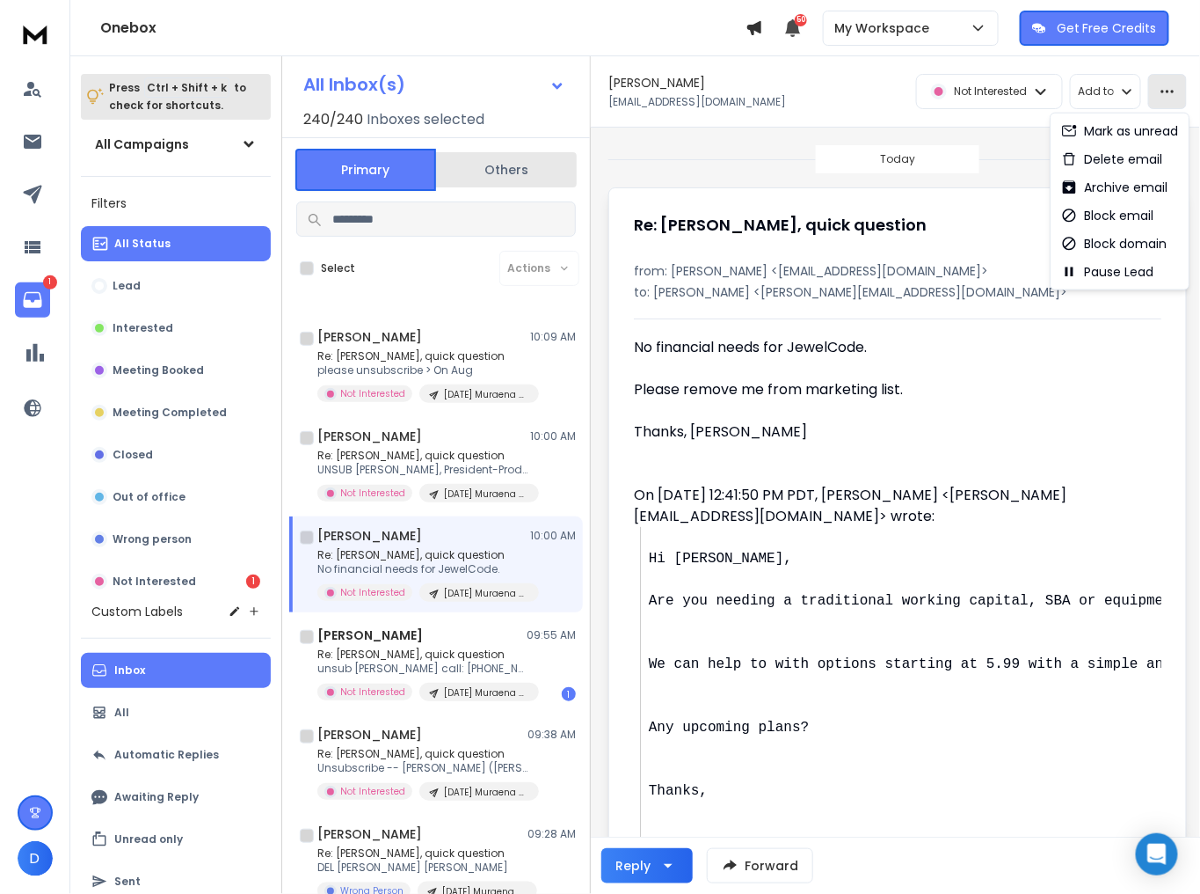
click at [1167, 91] on icon "button" at bounding box center [1168, 91] width 13 height 3
click at [1114, 214] on div "Block email" at bounding box center [1108, 216] width 92 height 18
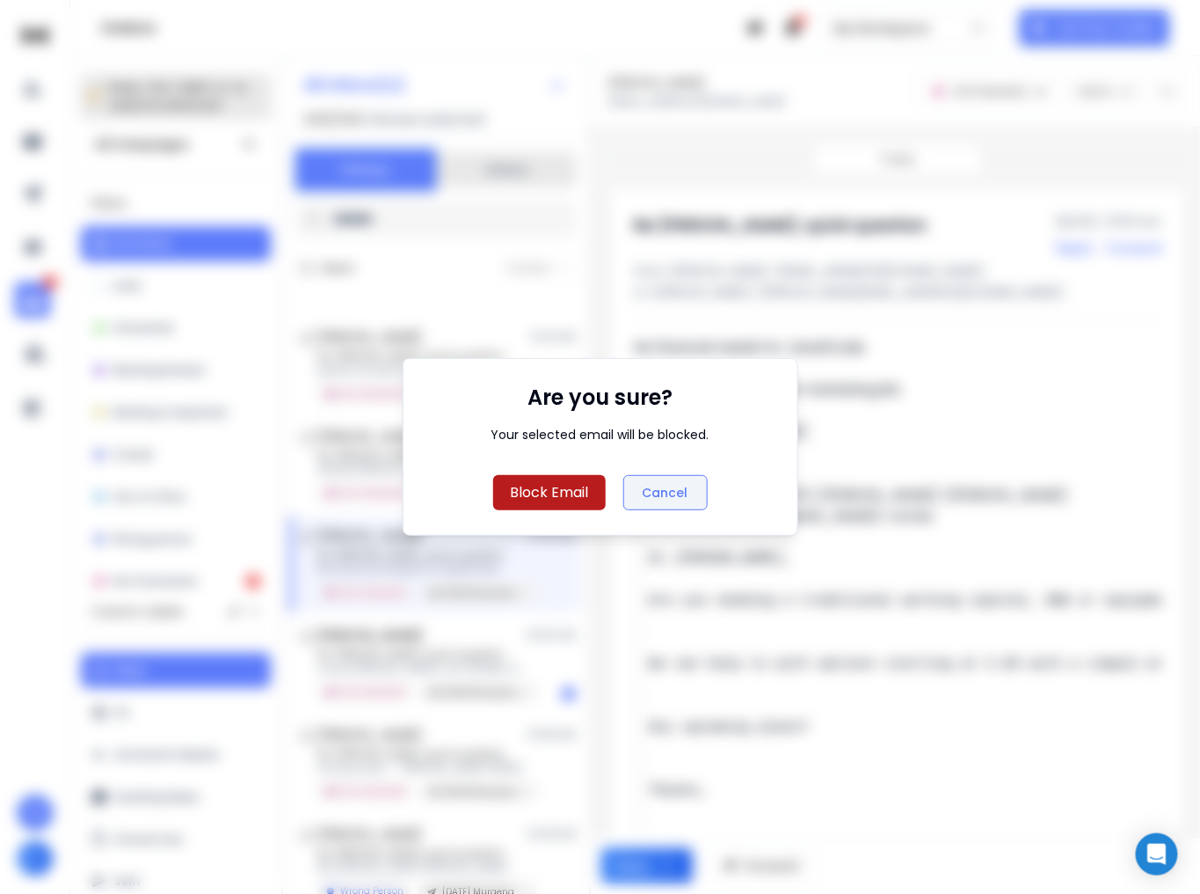
click at [578, 491] on button "Block Email" at bounding box center [549, 492] width 113 height 35
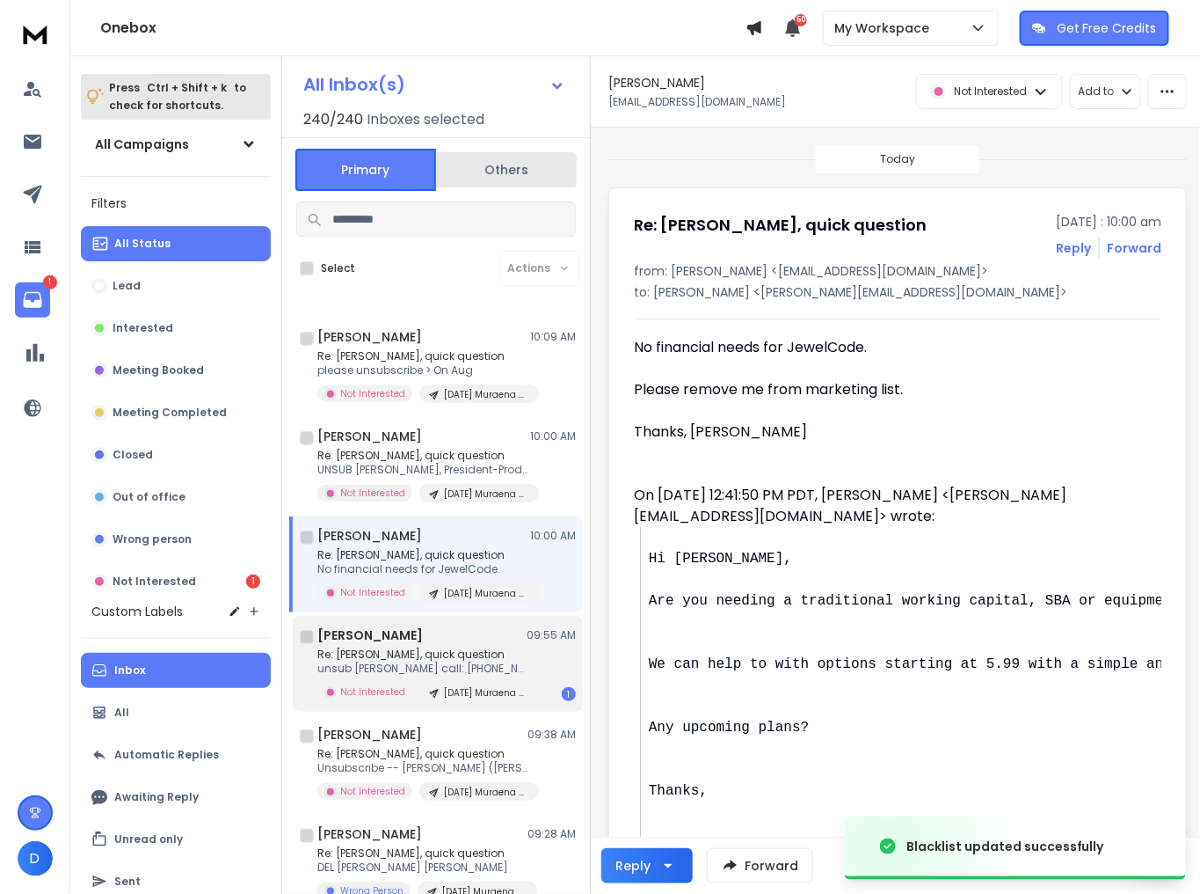
click at [512, 638] on div "Greg Newbold 09:55 AM" at bounding box center [446, 635] width 259 height 18
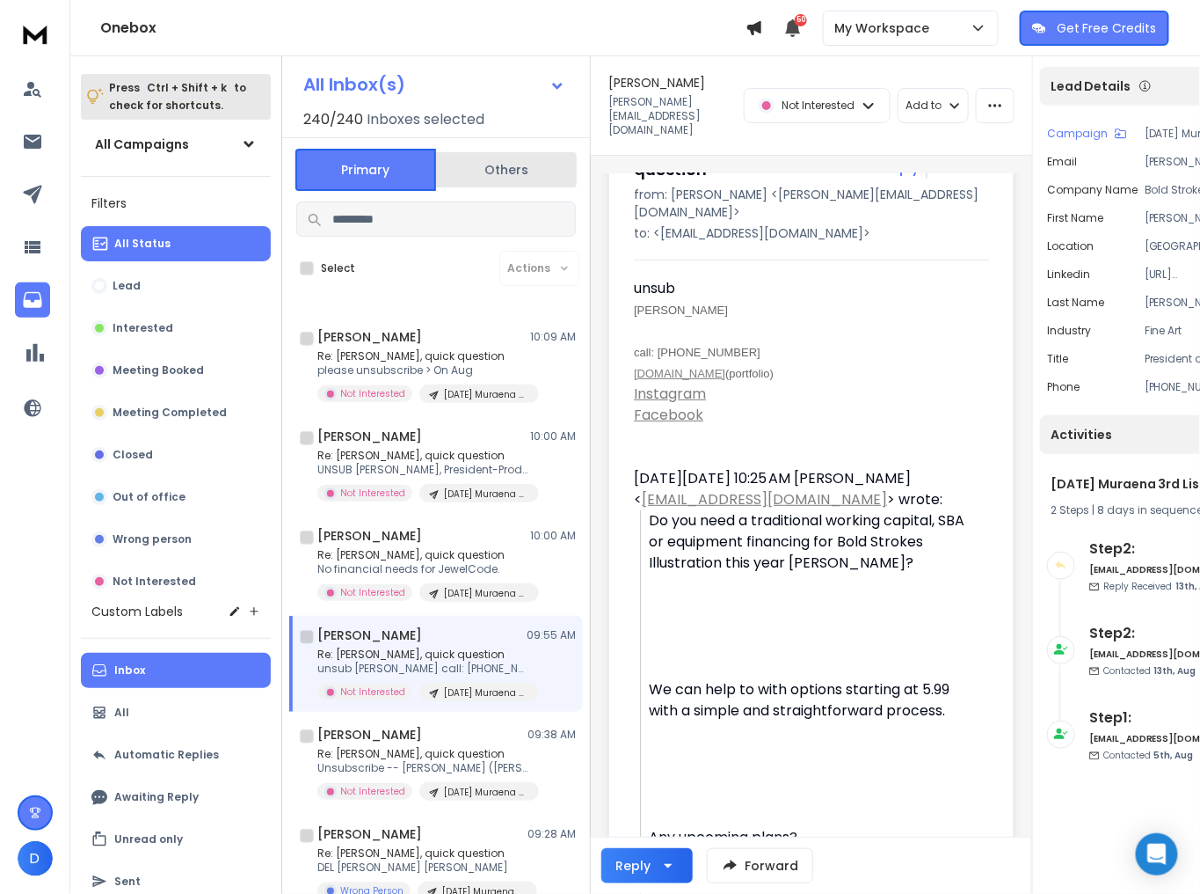
scroll to position [0, 0]
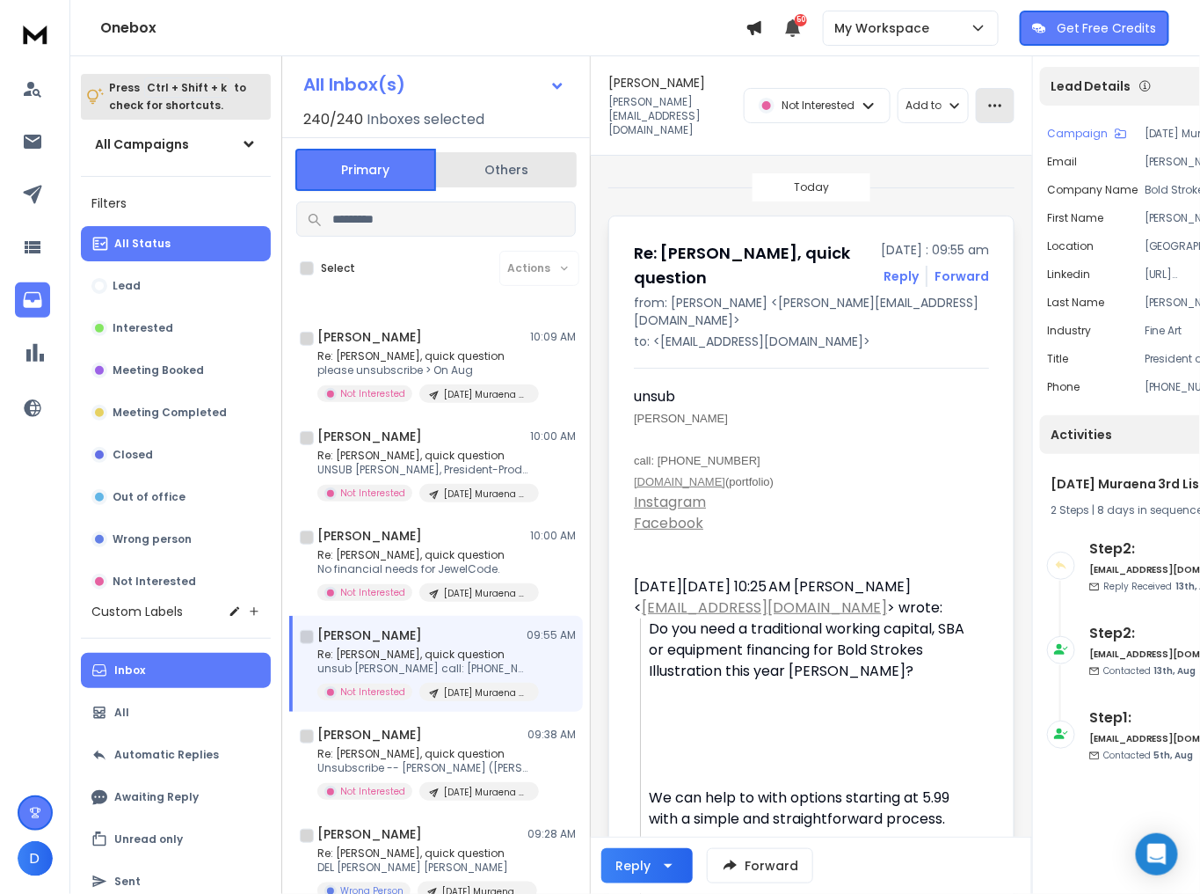
click at [1003, 98] on icon "button" at bounding box center [996, 106] width 16 height 16
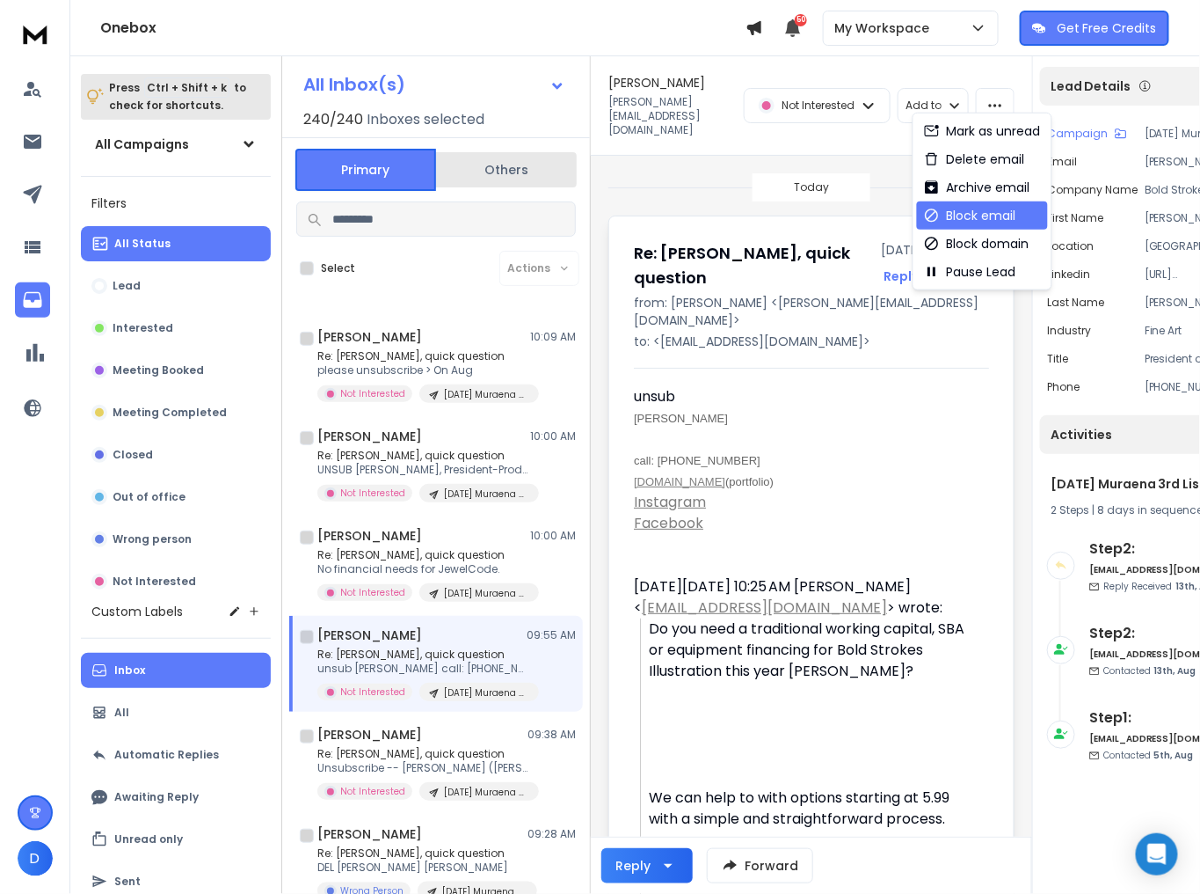
click at [988, 212] on div "Block email" at bounding box center [970, 216] width 92 height 18
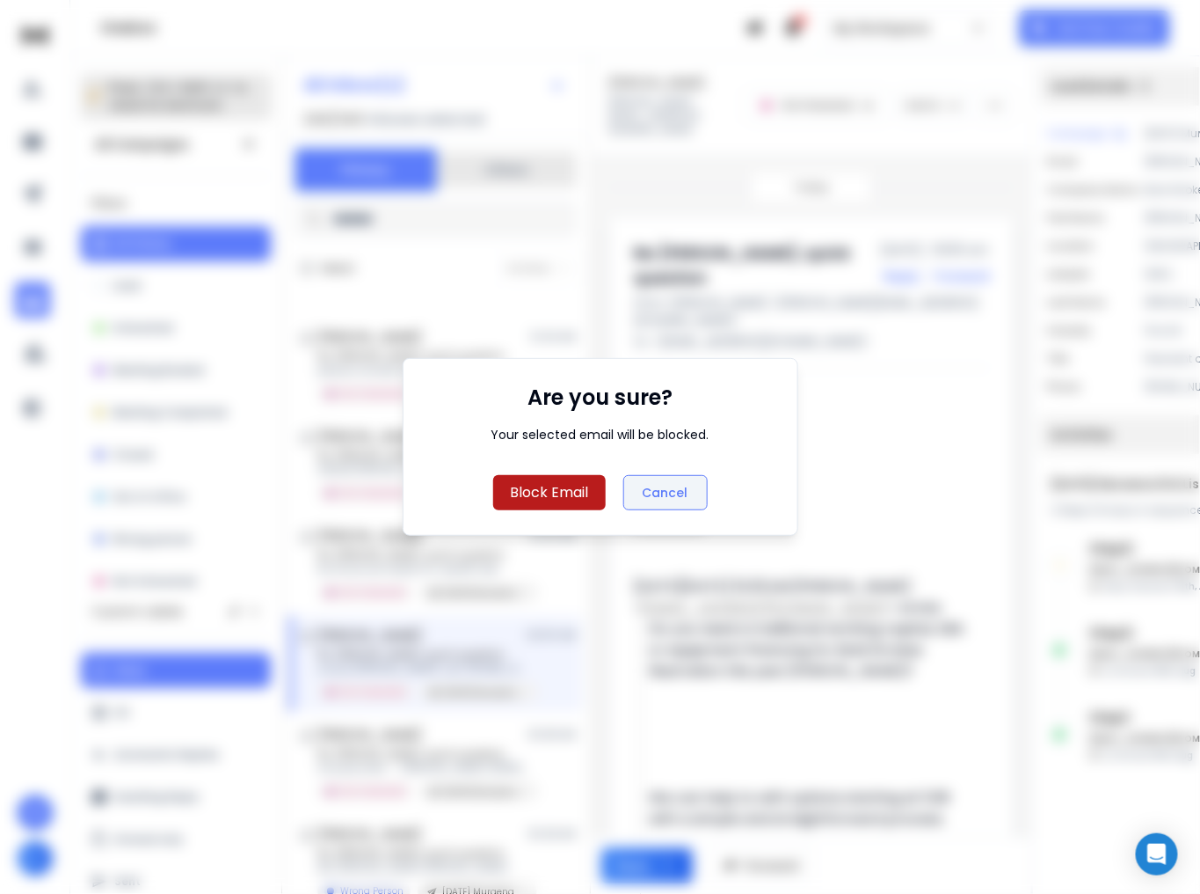
click at [561, 490] on button "Block Email" at bounding box center [549, 492] width 113 height 35
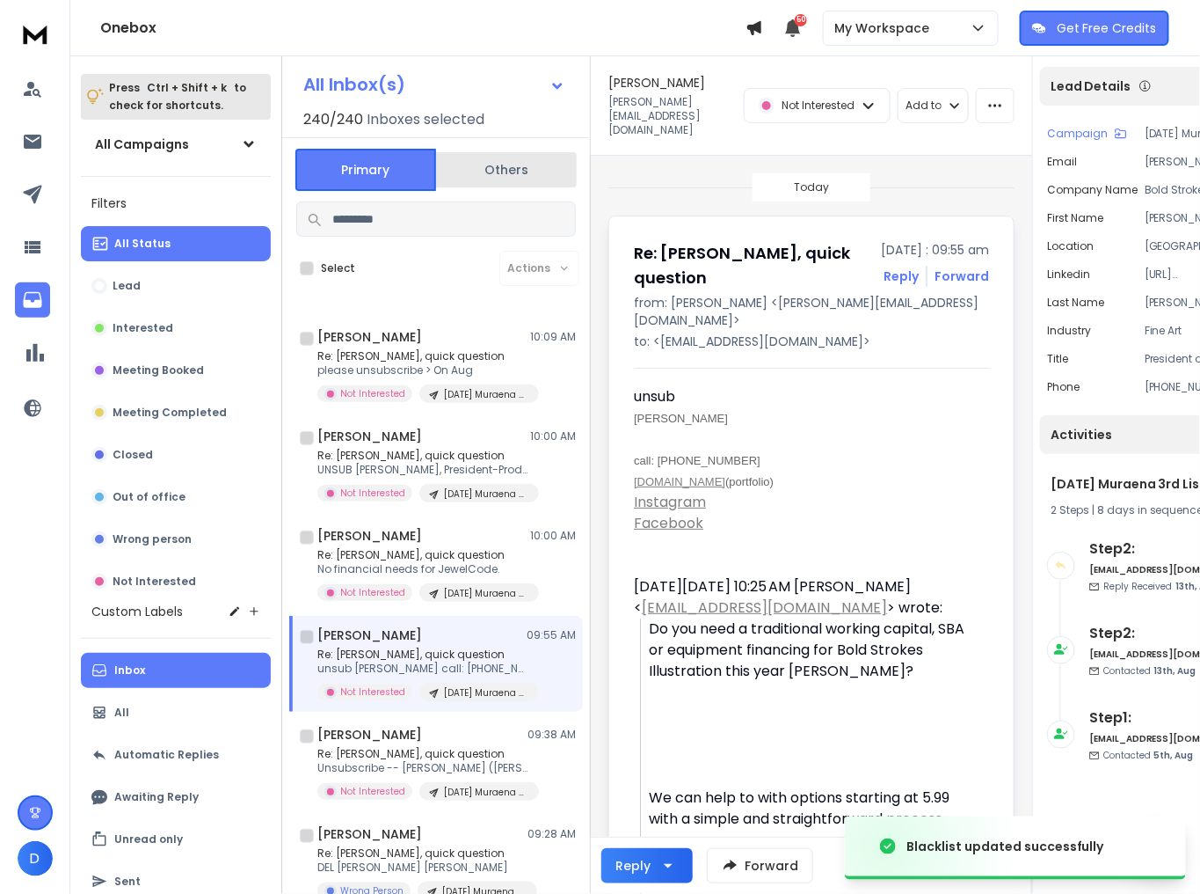
scroll to position [195, 0]
